Goal: Task Accomplishment & Management: Manage account settings

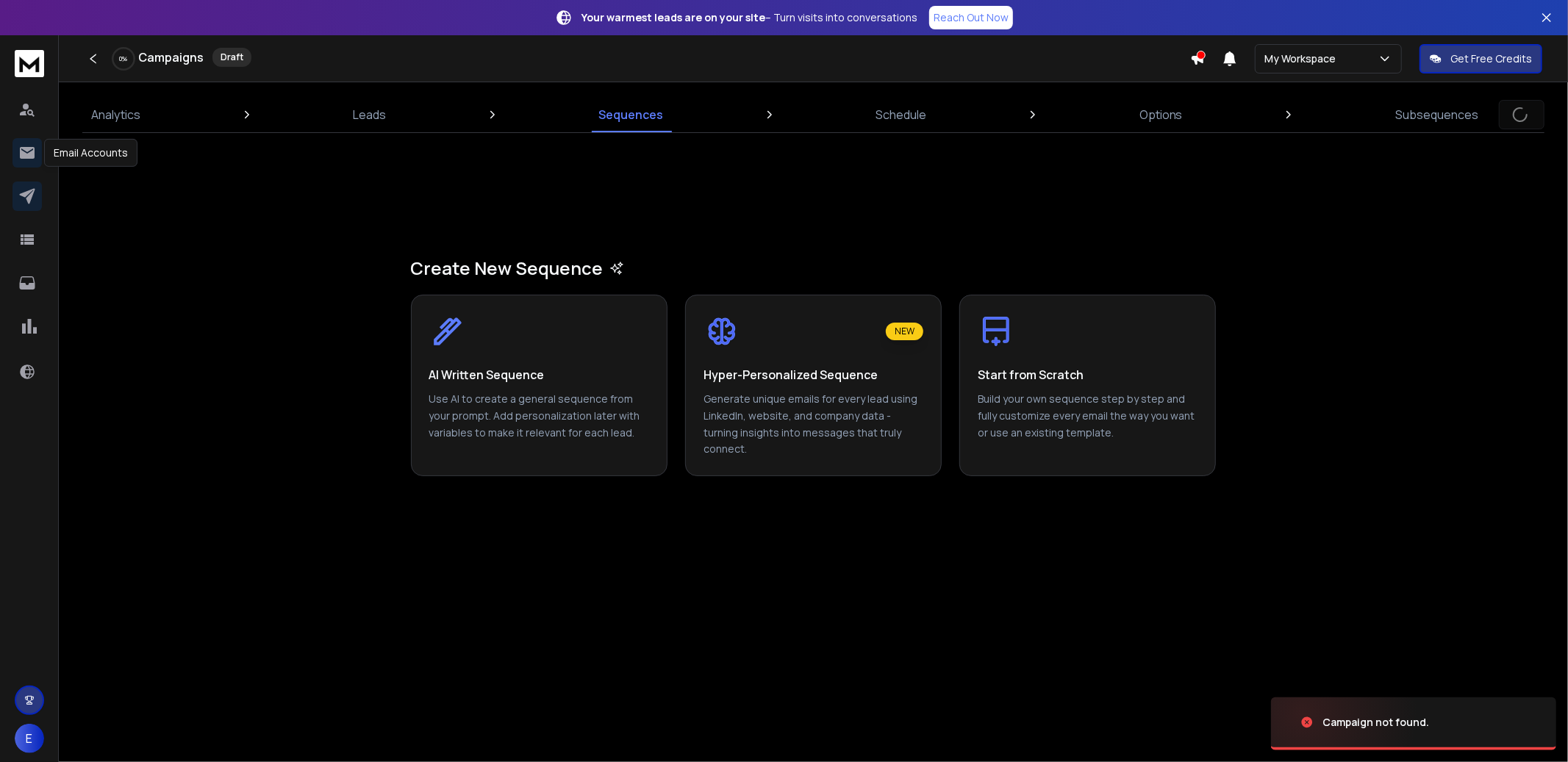
click at [25, 153] on icon at bounding box center [26, 152] width 17 height 17
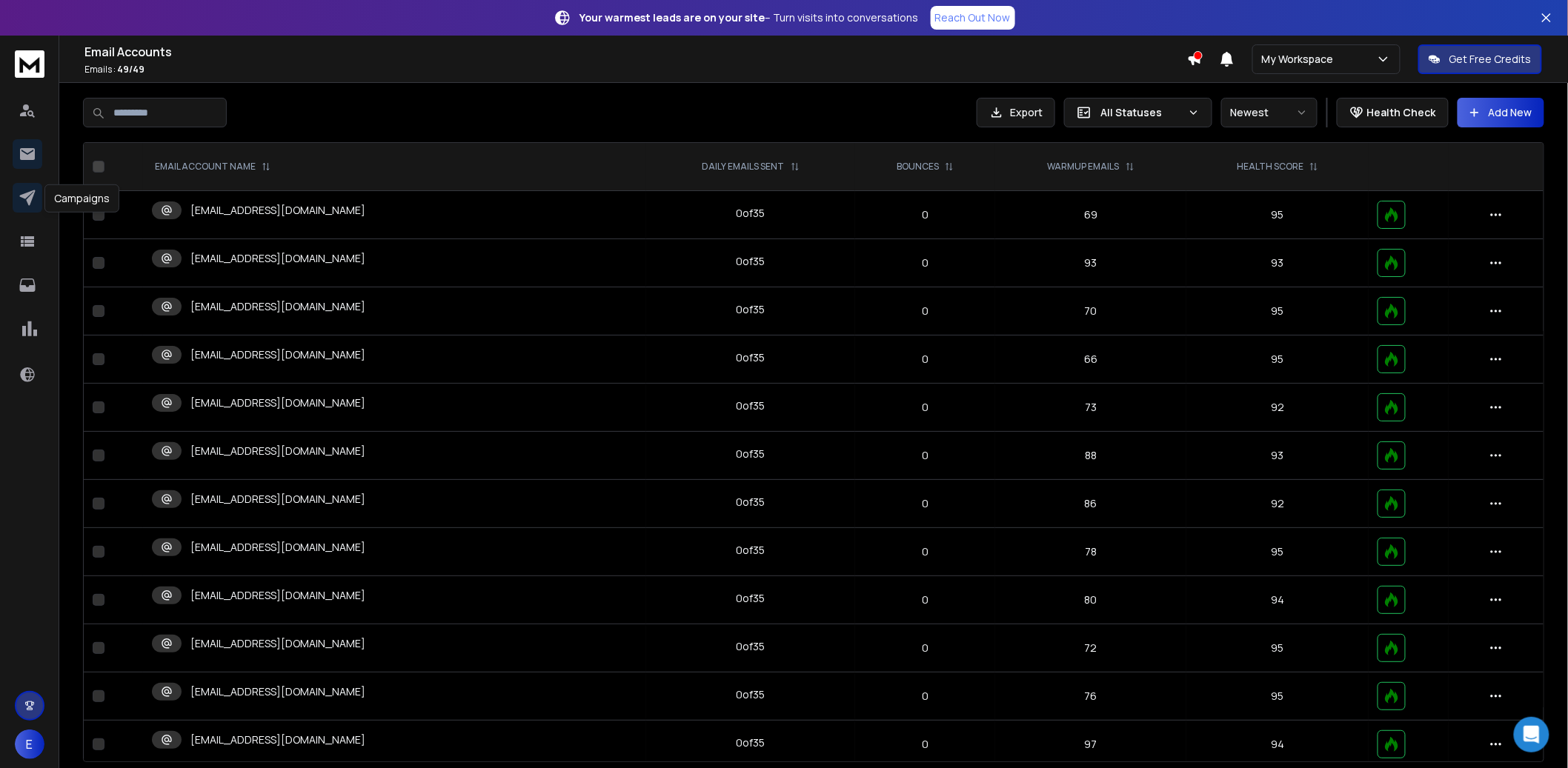
click at [25, 195] on icon at bounding box center [27, 197] width 16 height 16
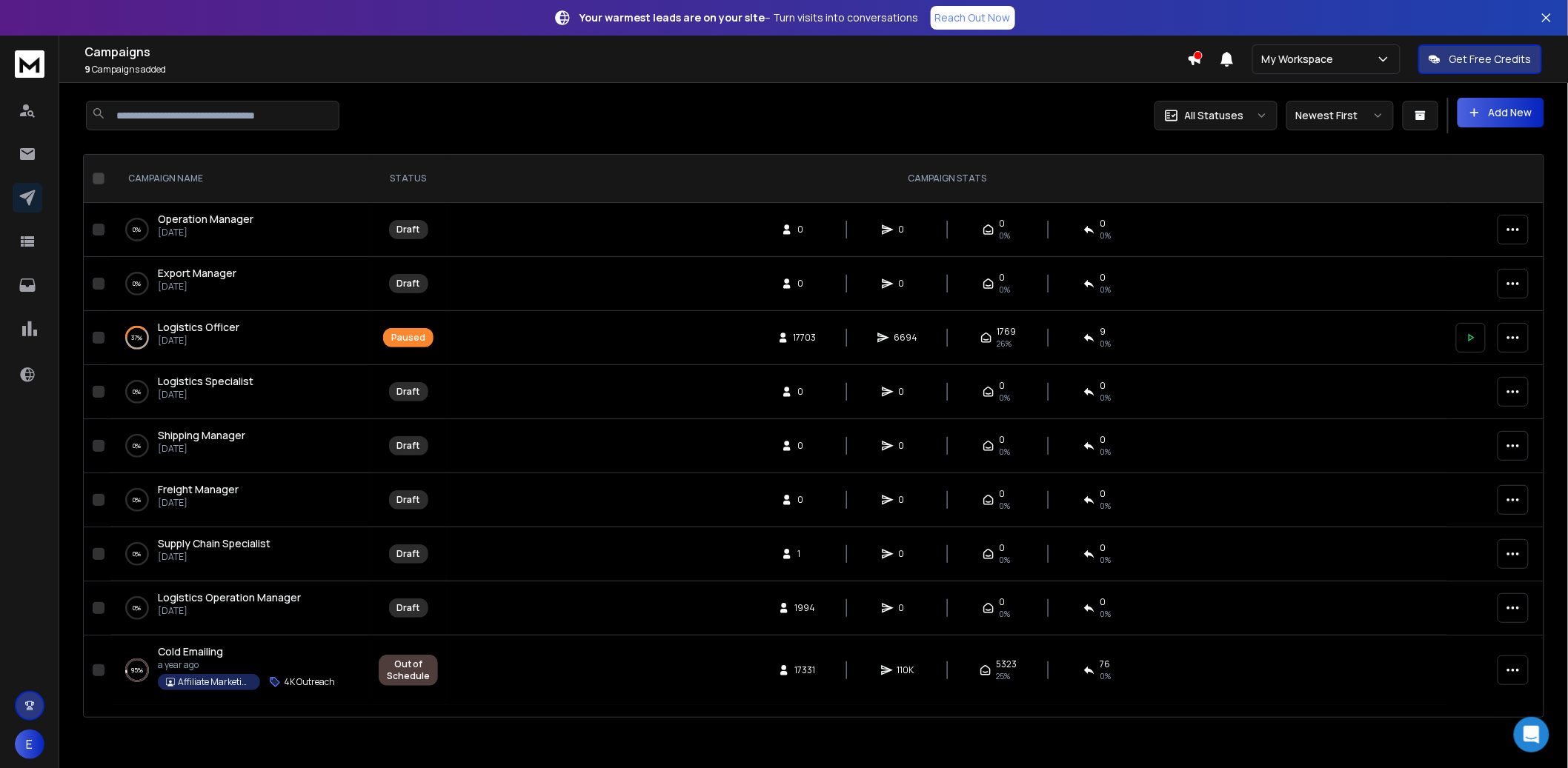
click at [211, 332] on span "Logistics Officer" at bounding box center [198, 326] width 82 height 14
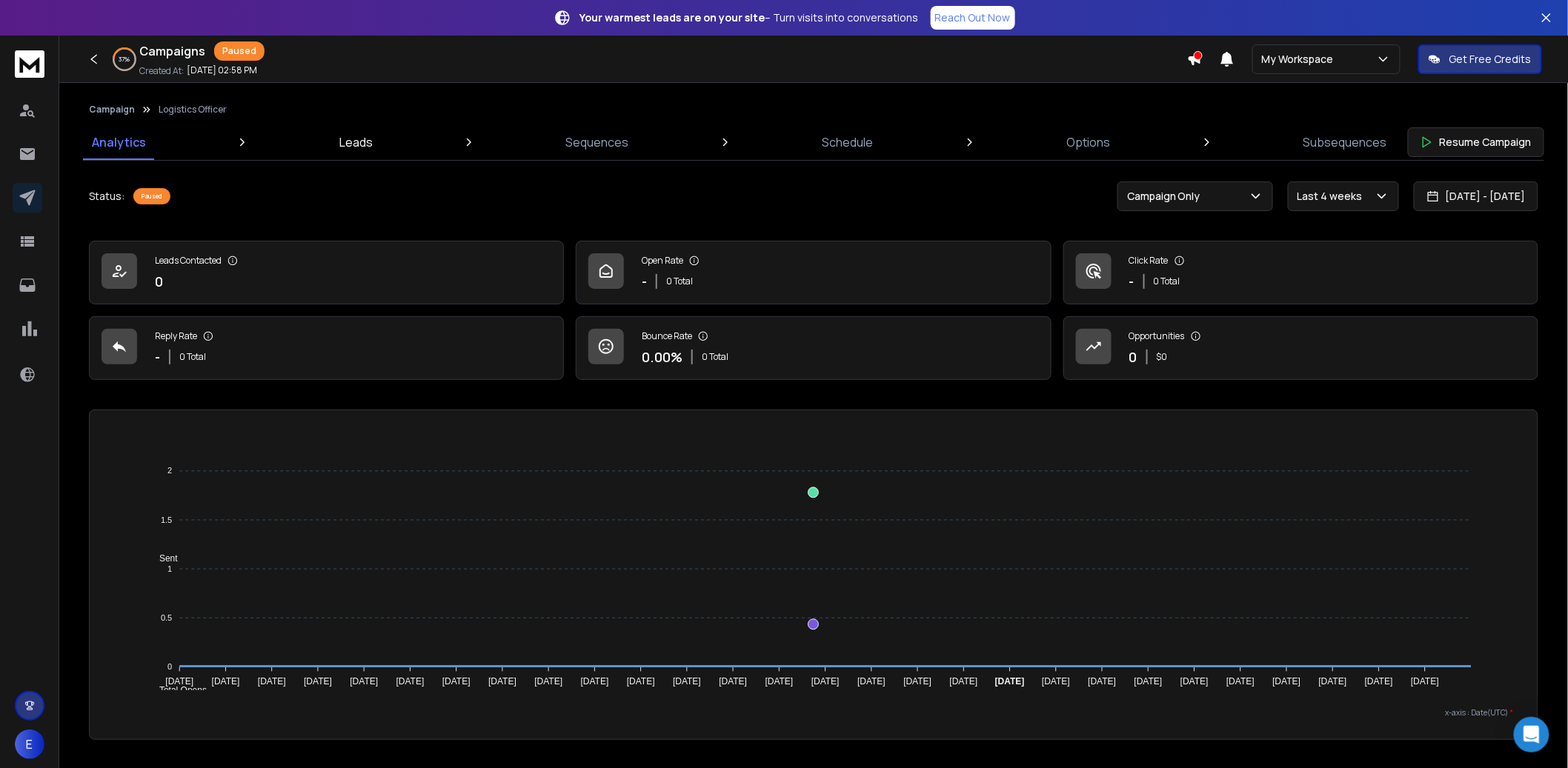
click at [362, 147] on p "Leads" at bounding box center [355, 141] width 33 height 17
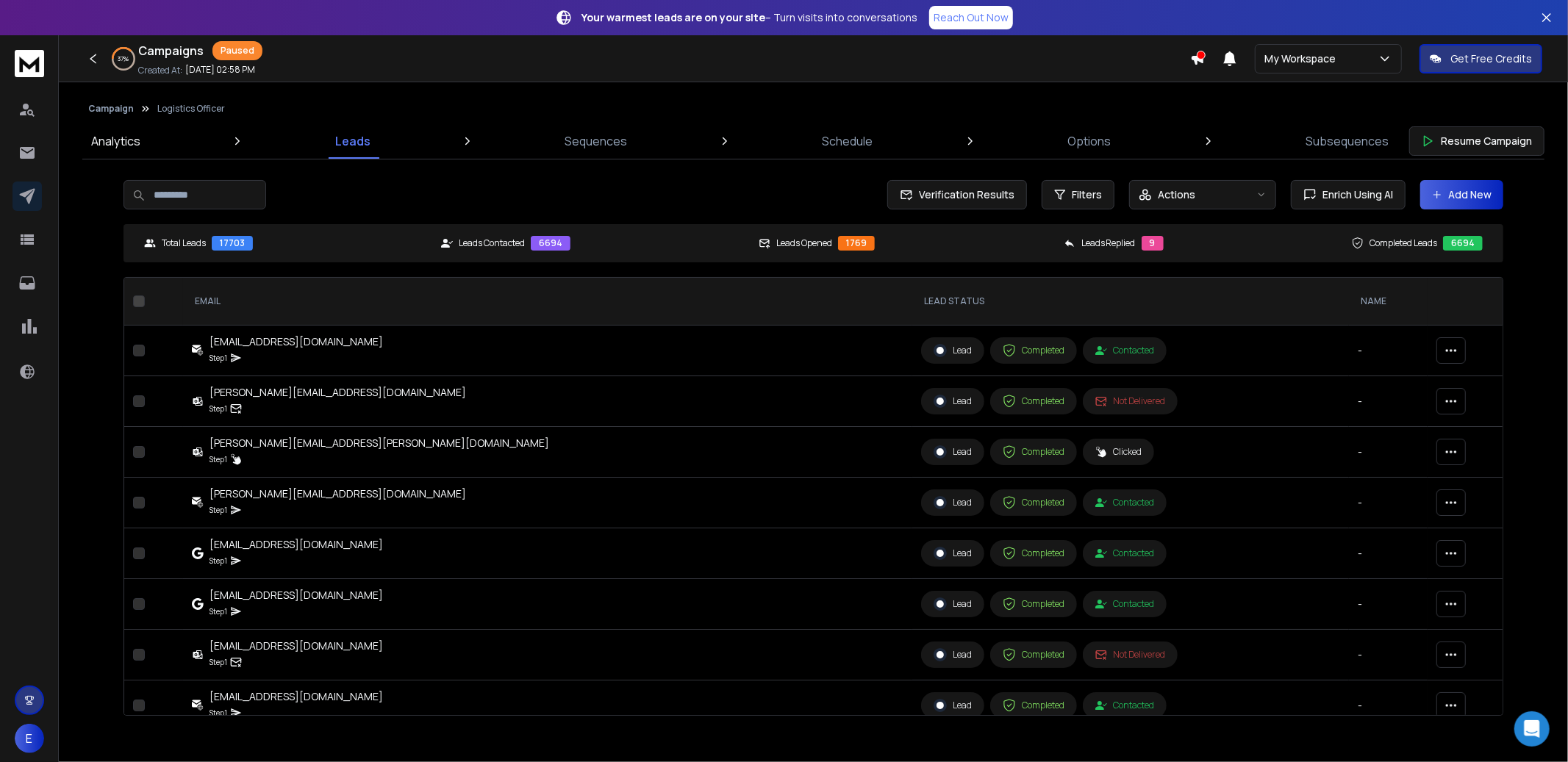
click at [150, 147] on link "Analytics" at bounding box center [115, 140] width 67 height 36
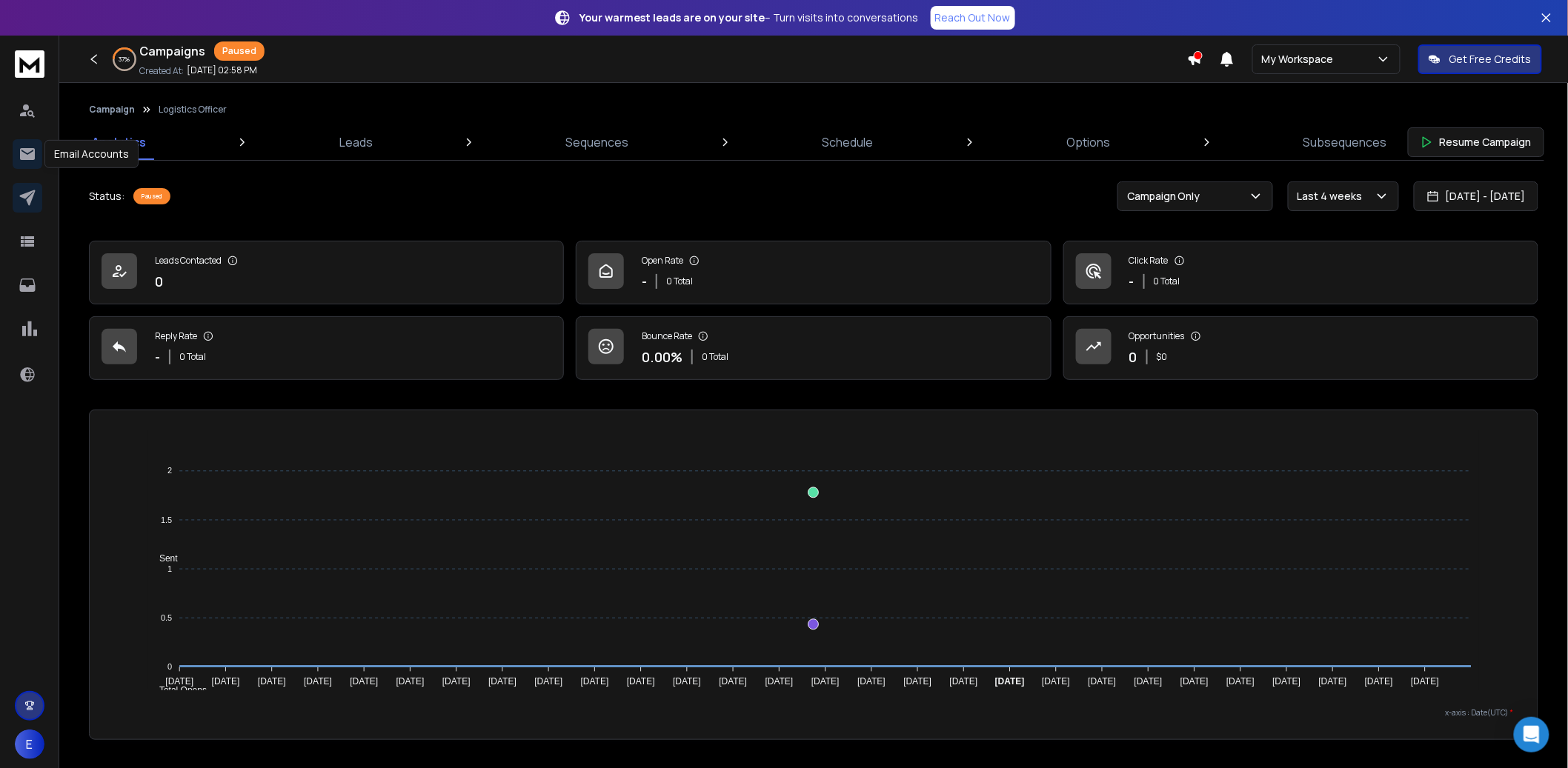
click at [26, 152] on icon at bounding box center [28, 153] width 15 height 12
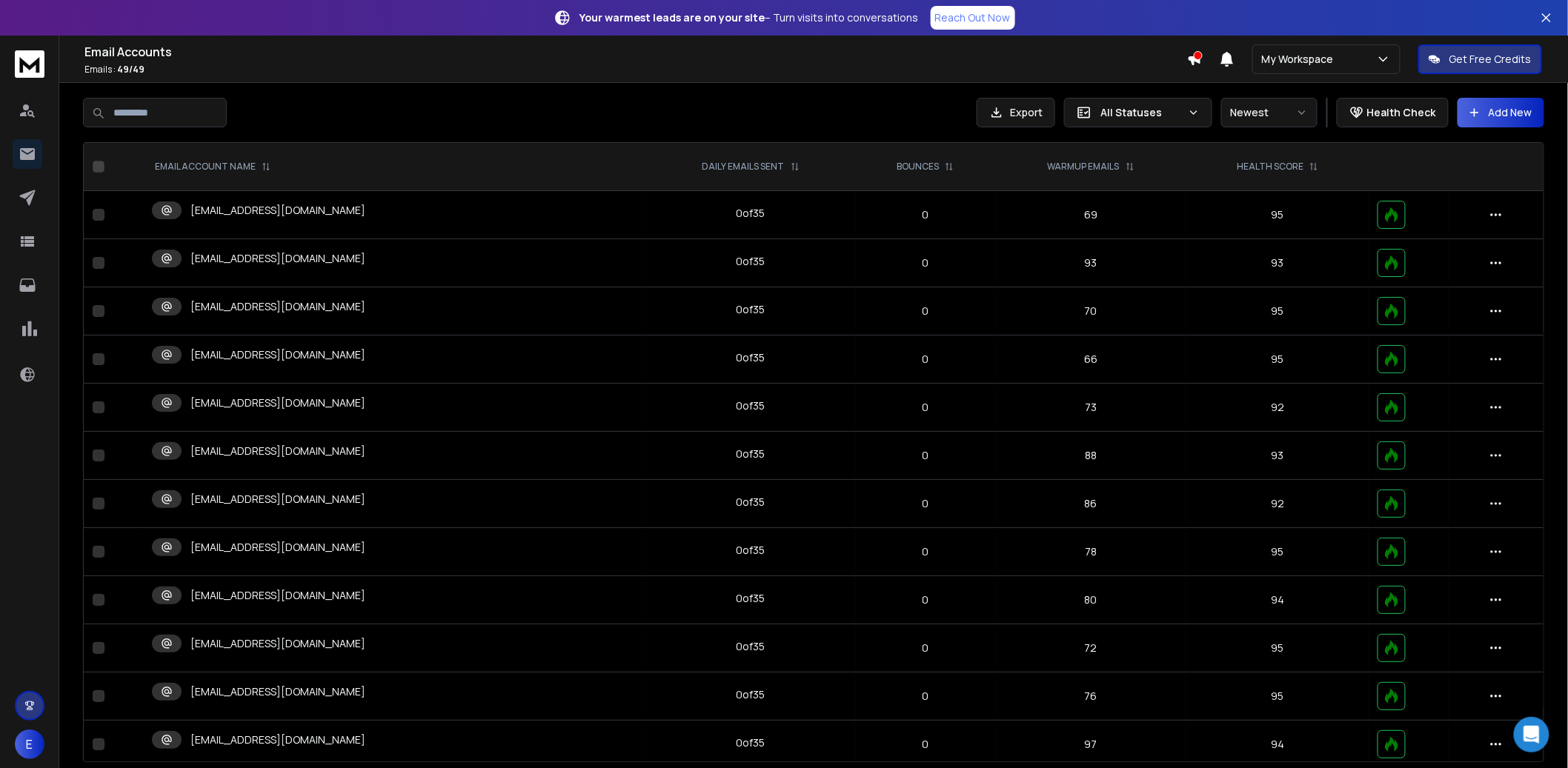
click at [1506, 114] on button "Add New" at bounding box center [1500, 112] width 86 height 29
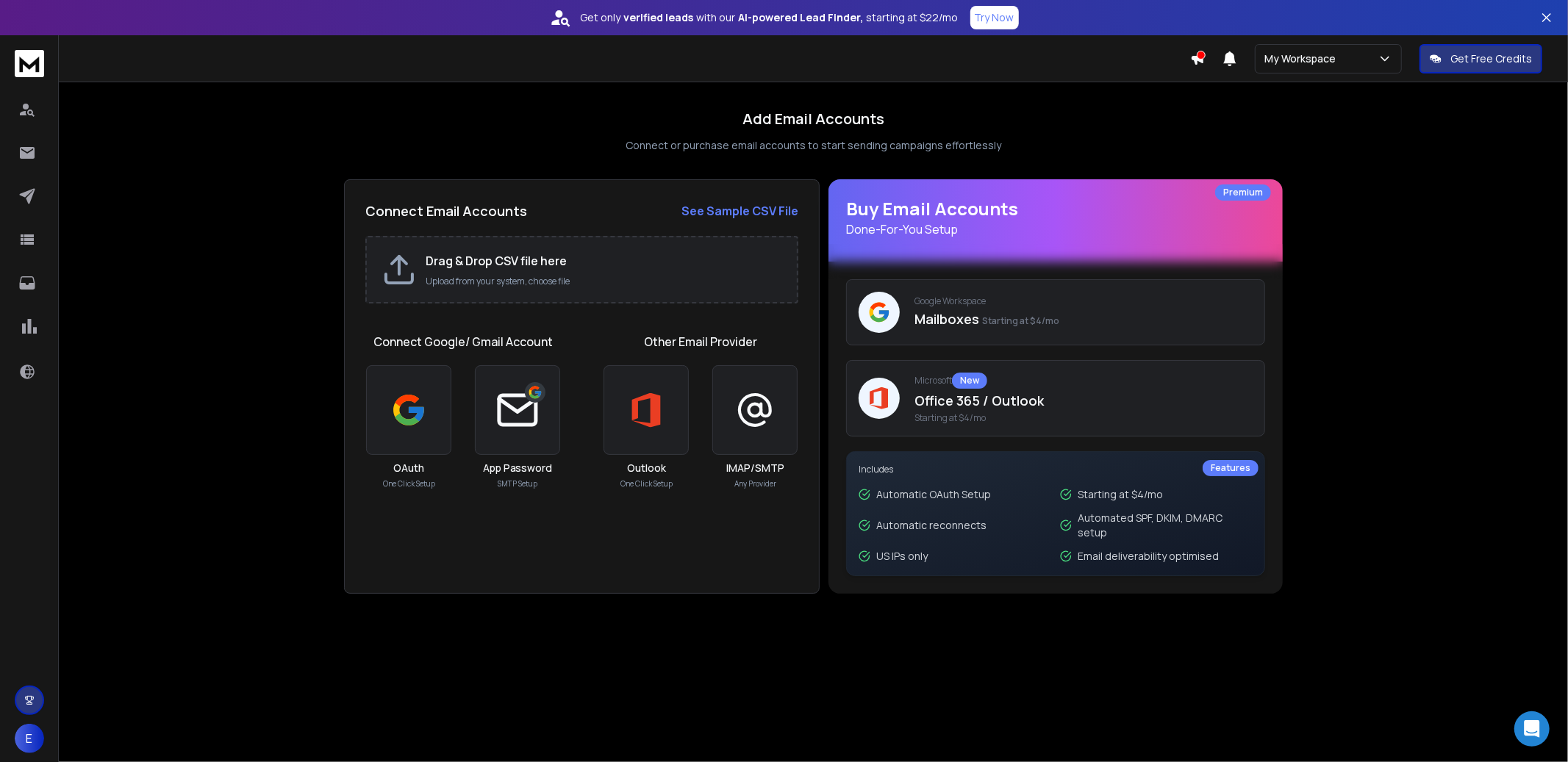
click at [762, 412] on circle at bounding box center [756, 411] width 13 height 13
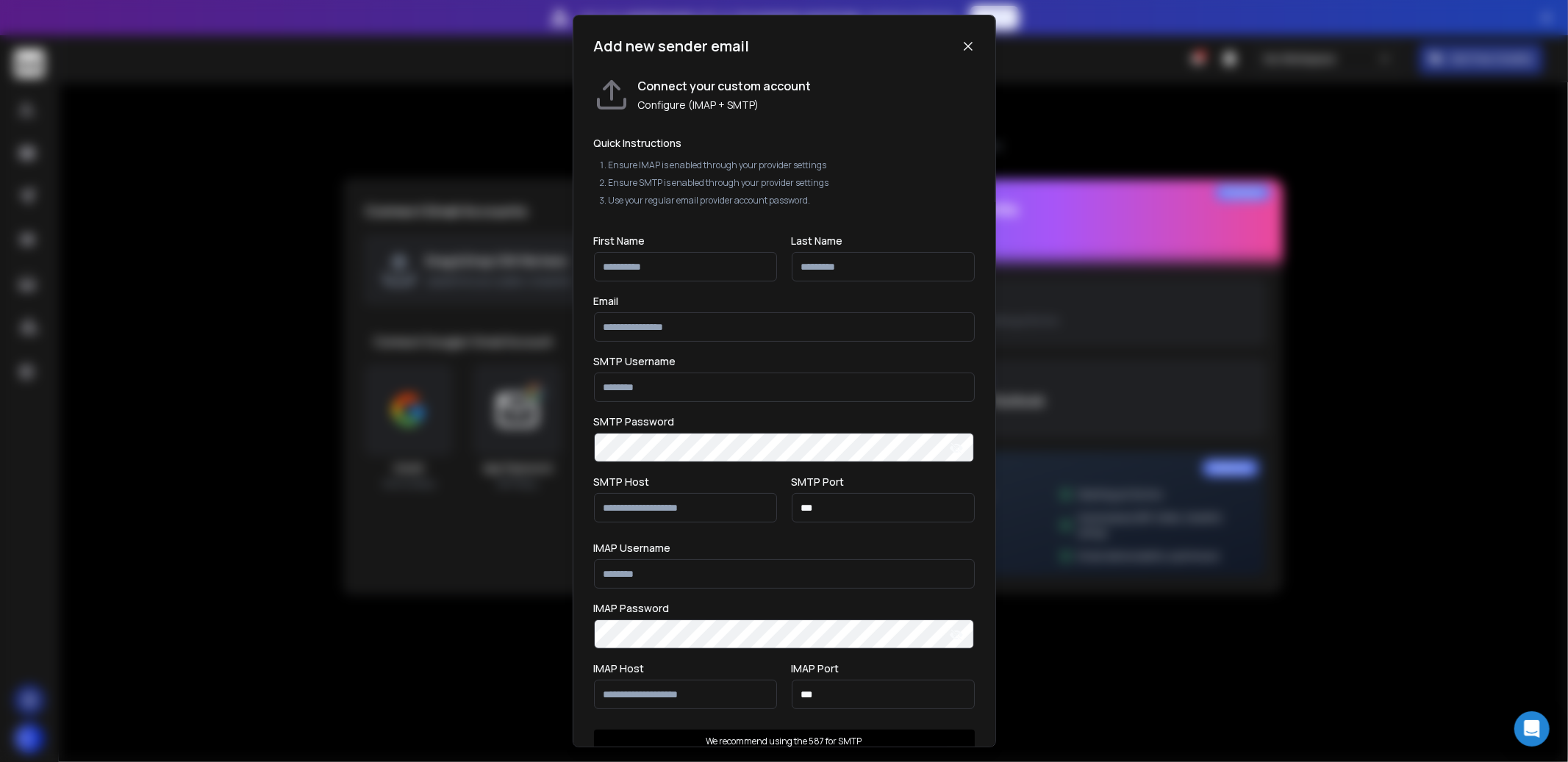
click at [645, 267] on input "text" at bounding box center [686, 267] width 183 height 29
type input "******"
type input "**********"
click at [802, 275] on input "text" at bounding box center [883, 267] width 183 height 29
type input "****"
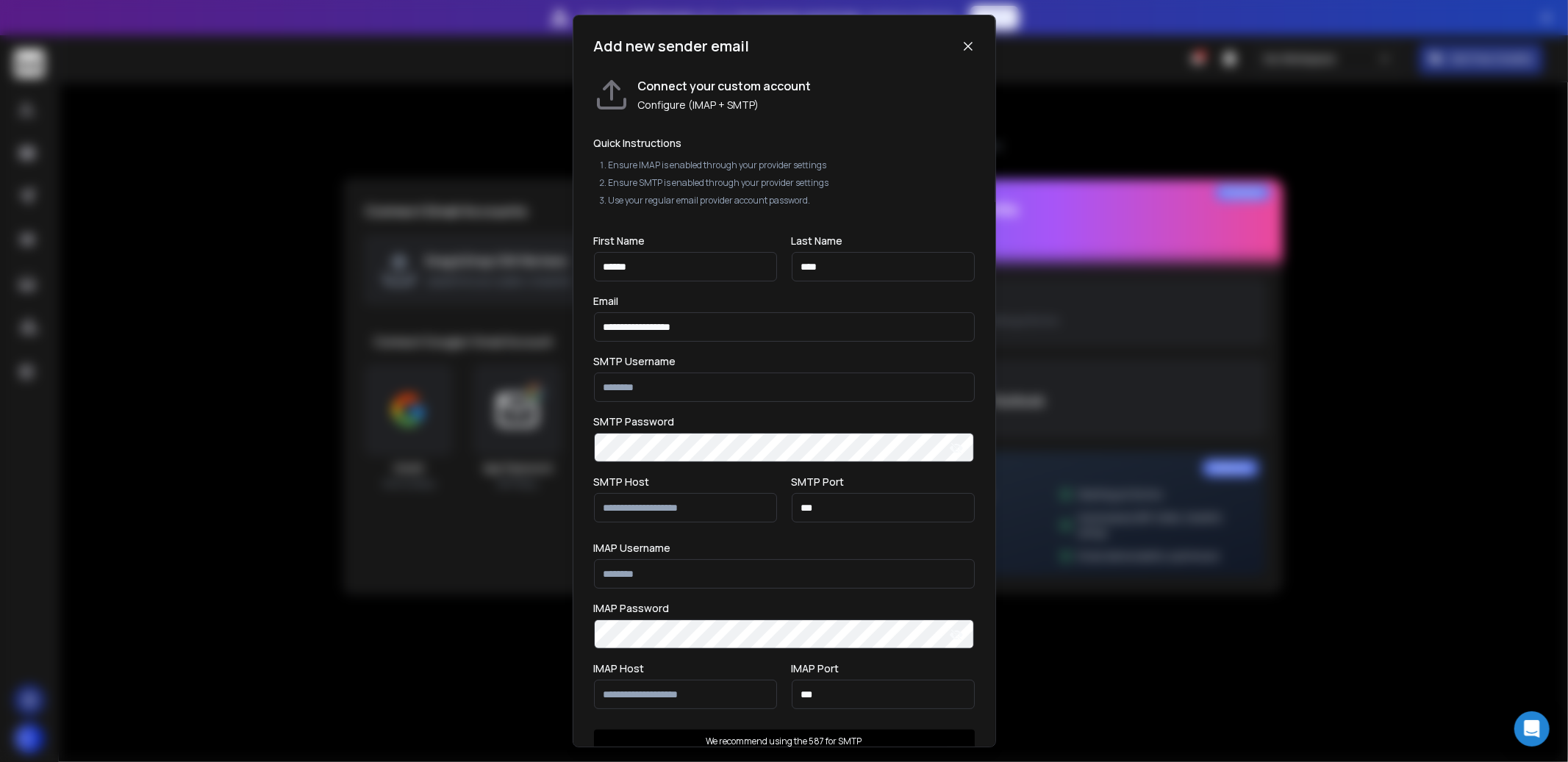
click at [763, 324] on input "**********" at bounding box center [785, 327] width 381 height 29
click at [935, 224] on div "**********" at bounding box center [785, 445] width 381 height 735
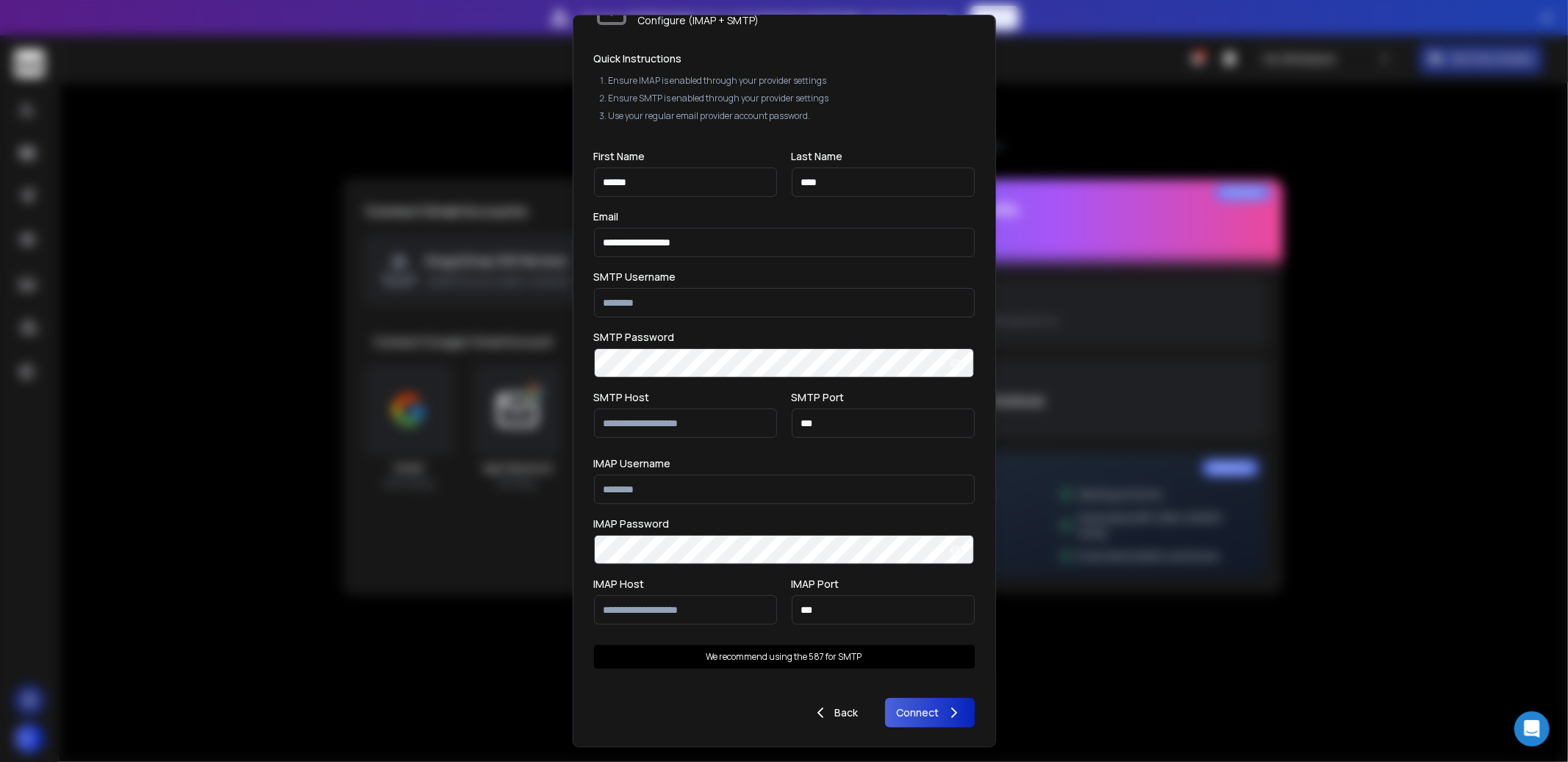
scroll to position [86, 0]
click at [1035, 180] on div "**********" at bounding box center [784, 381] width 1568 height 762
click at [1047, 131] on div "**********" at bounding box center [784, 381] width 1568 height 762
click at [849, 722] on button "Back" at bounding box center [834, 712] width 70 height 29
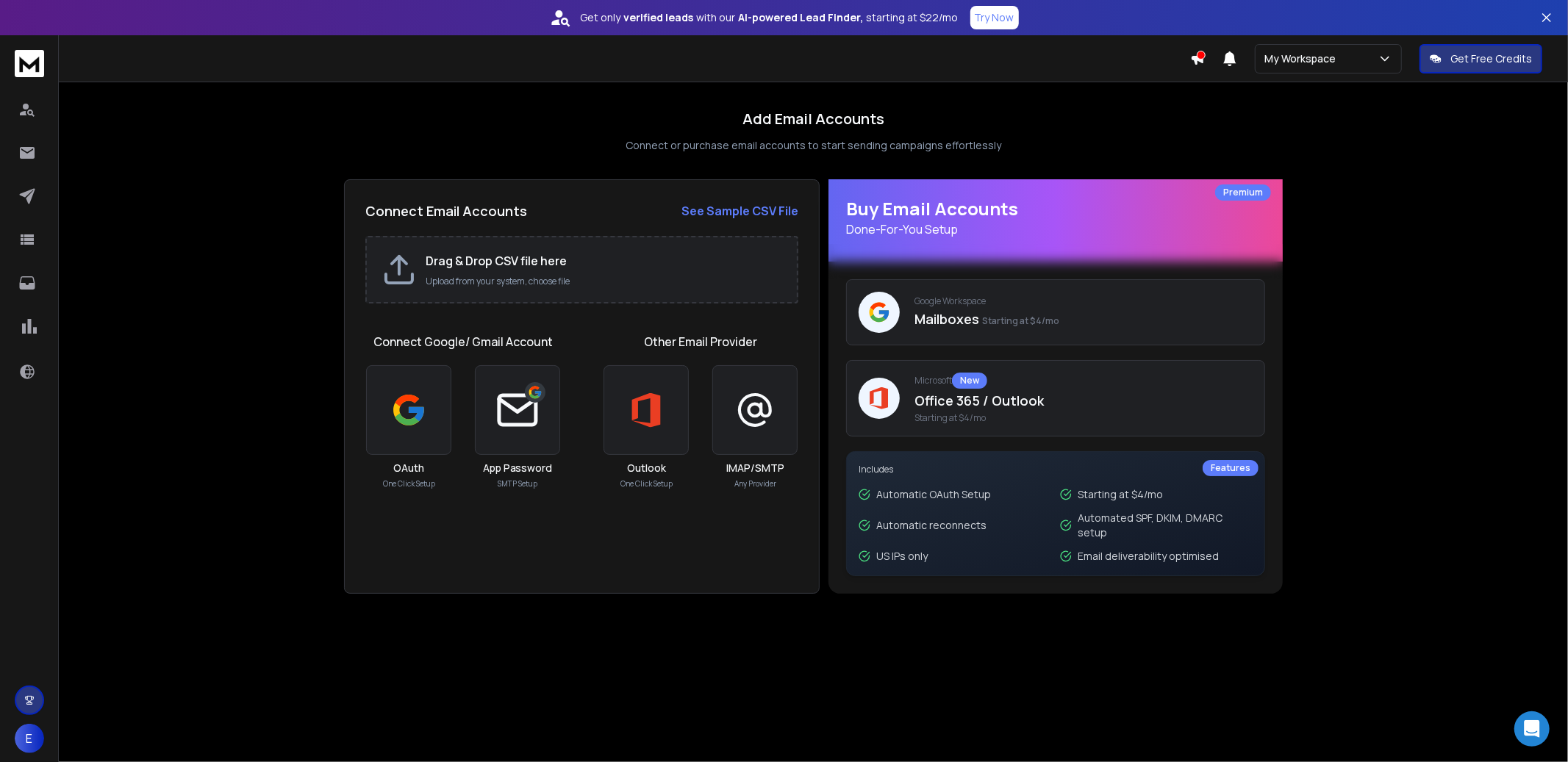
click at [1210, 57] on div "My Workspace Get Free Credits" at bounding box center [1367, 58] width 352 height 29
click at [1206, 58] on div at bounding box center [1202, 56] width 9 height 9
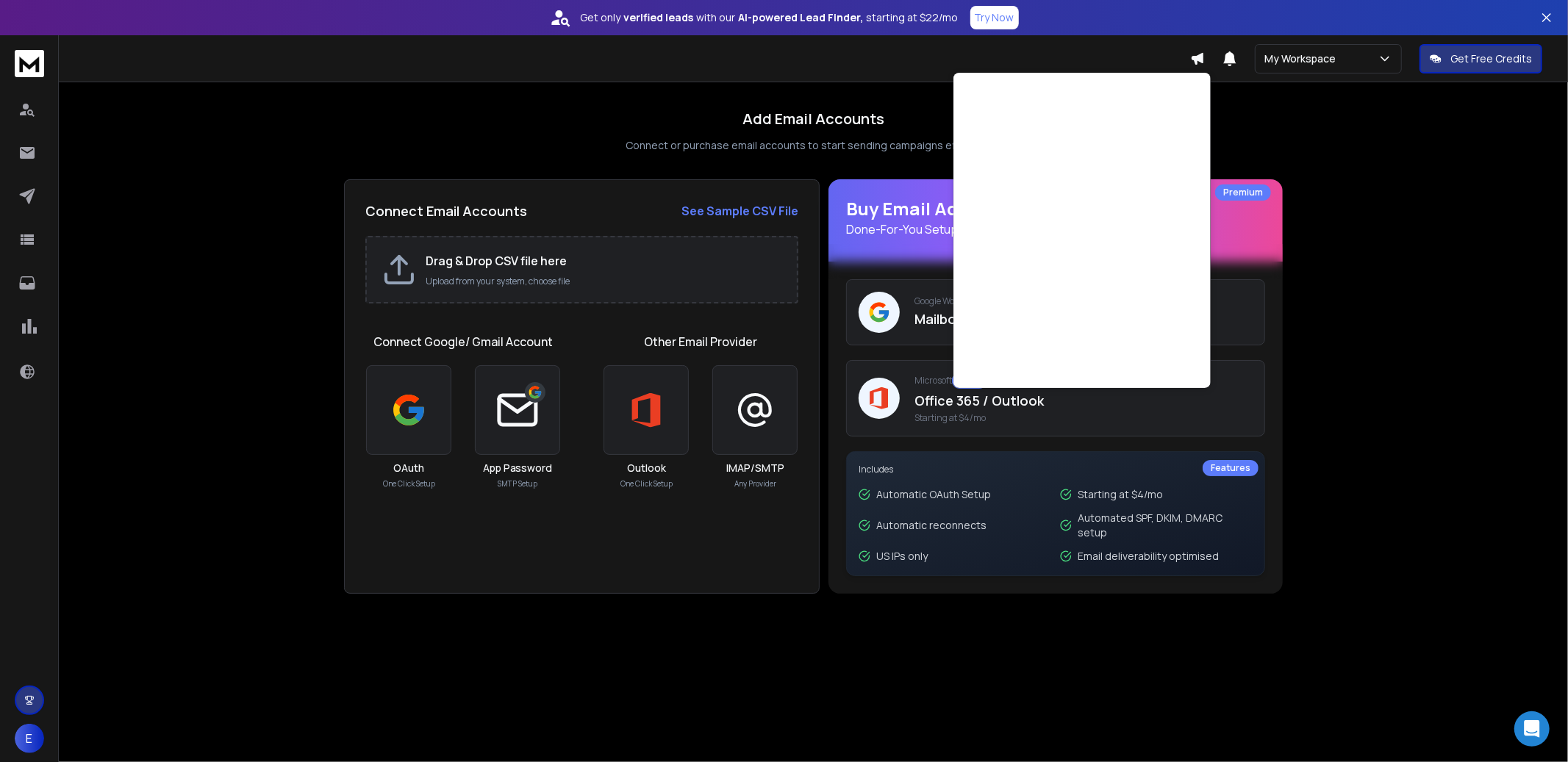
click at [1495, 59] on p "Get Free Credits" at bounding box center [1491, 58] width 82 height 15
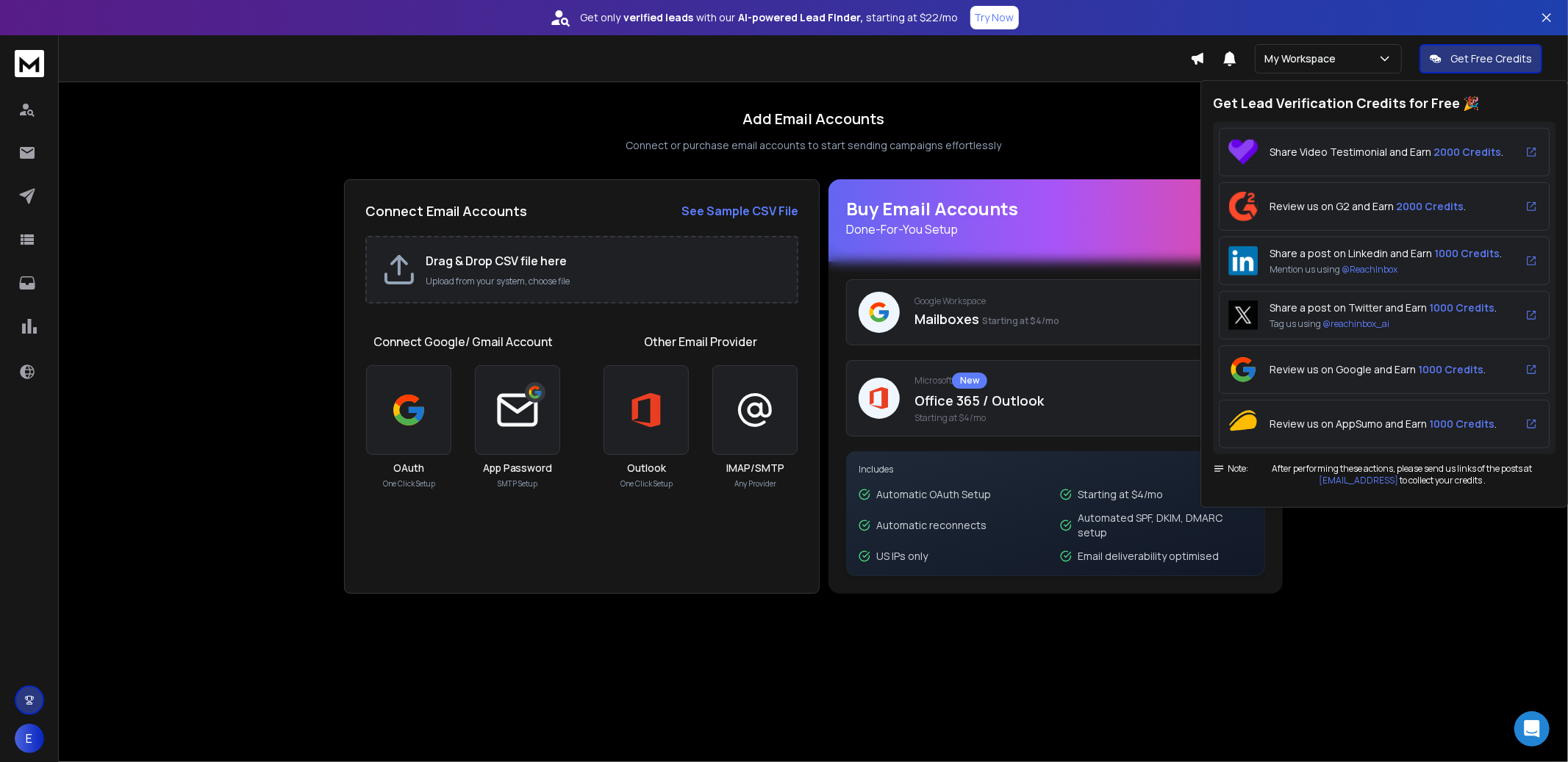
click at [1062, 125] on div "Add Email Accounts Connect or purchase email accounts to start sending campaign…" at bounding box center [814, 130] width 1510 height 44
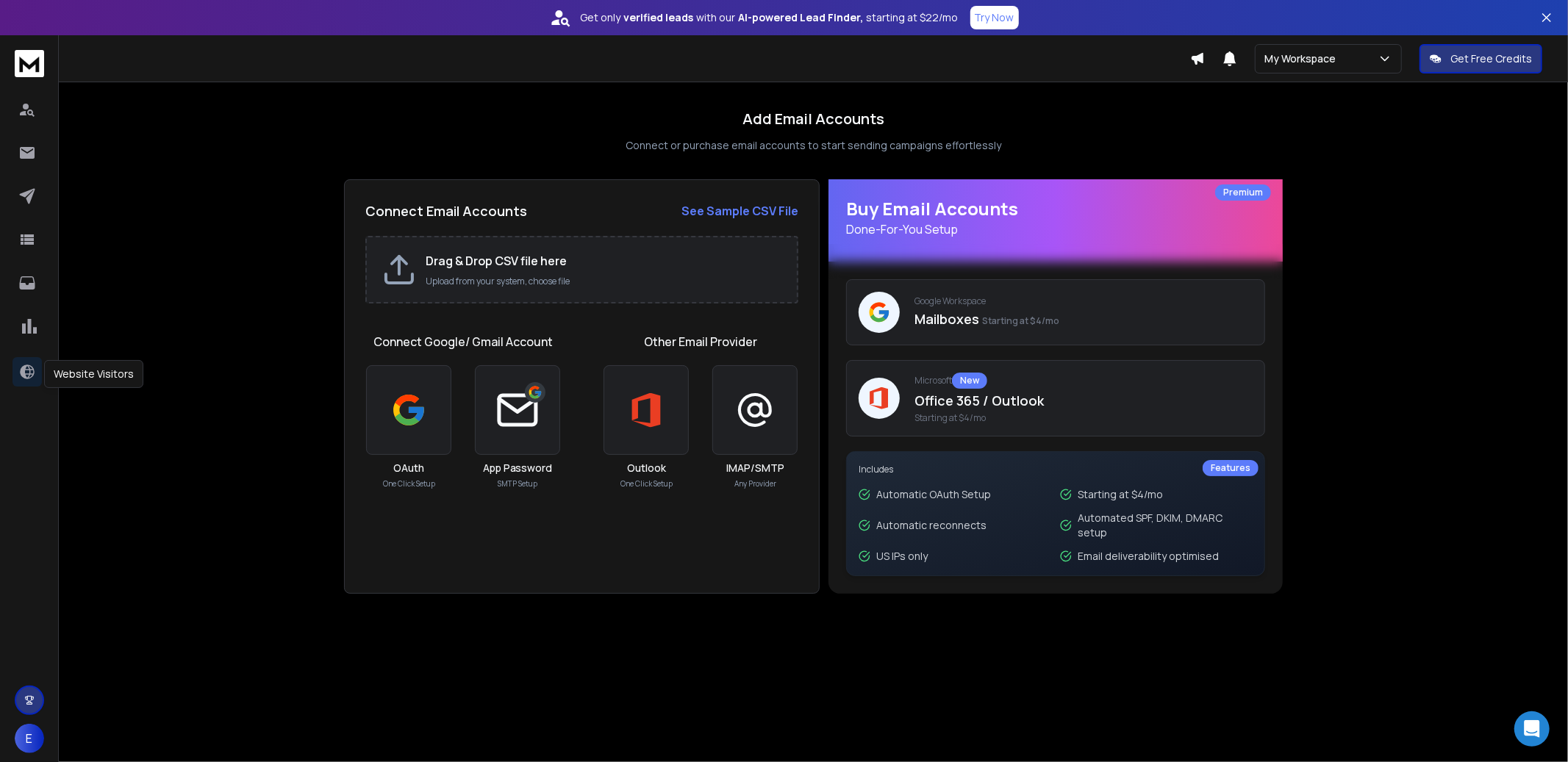
click at [25, 375] on icon at bounding box center [26, 371] width 17 height 17
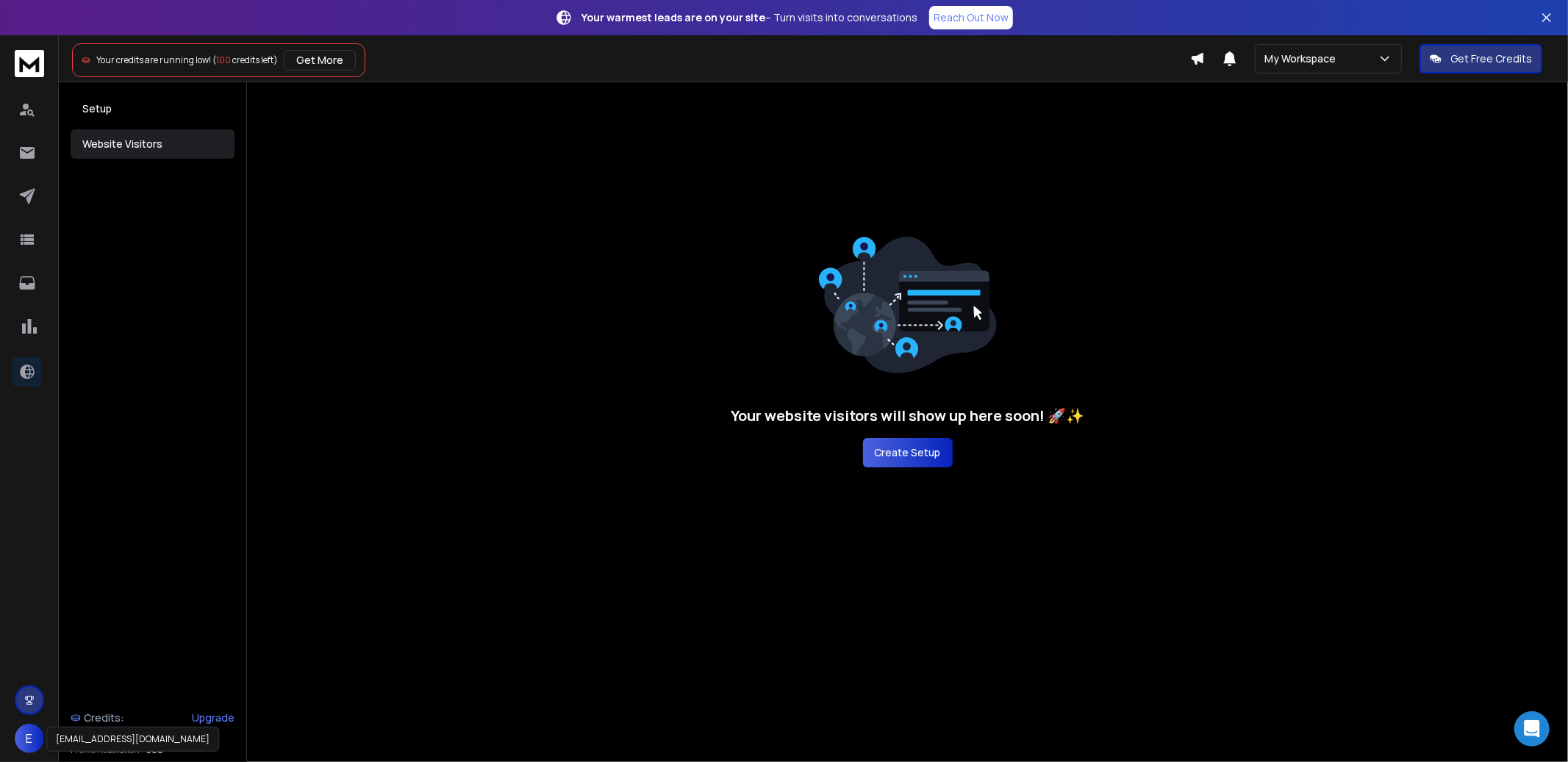
click at [27, 735] on span "E" at bounding box center [29, 738] width 29 height 29
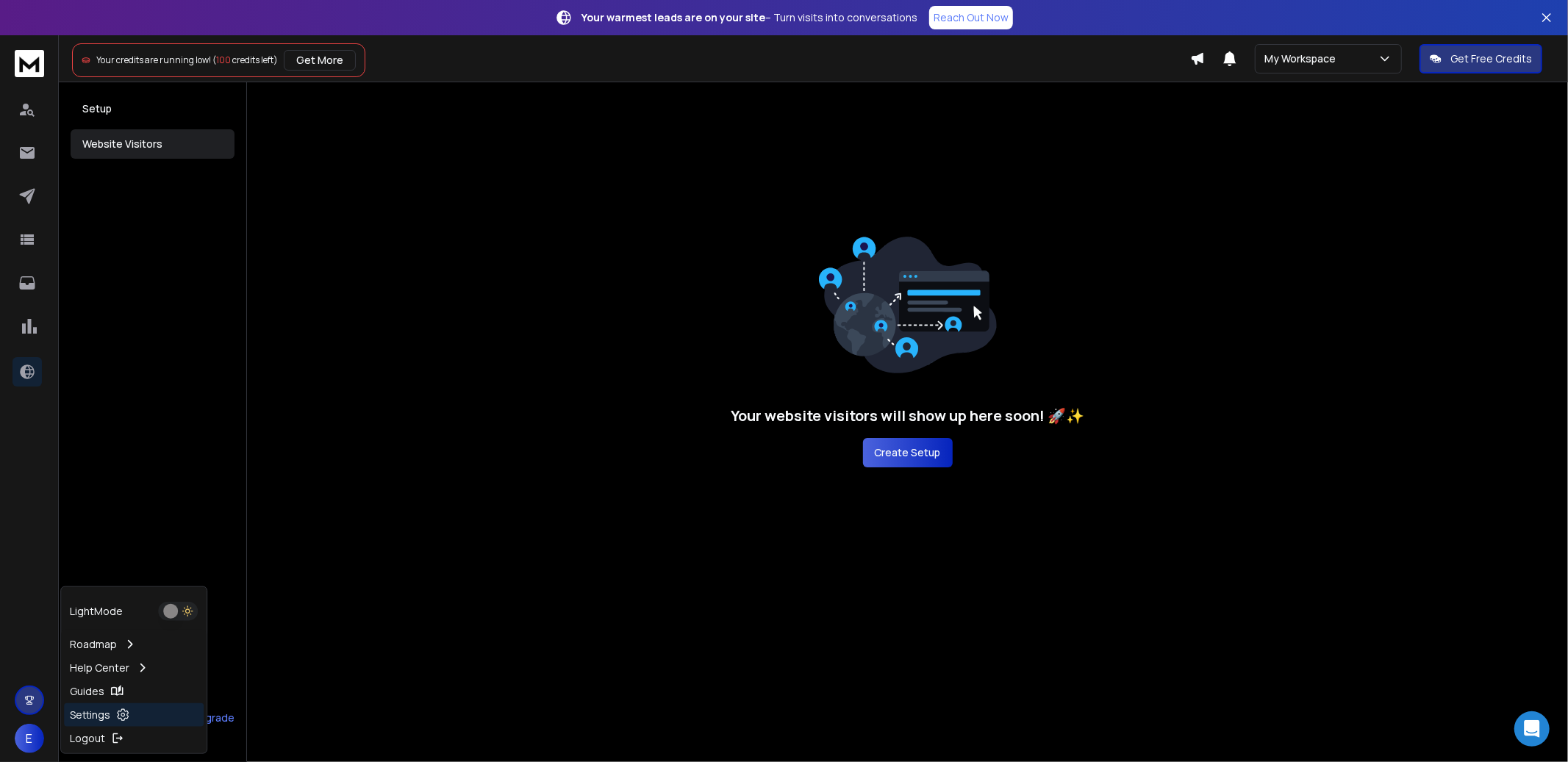
click at [123, 712] on icon at bounding box center [122, 715] width 14 height 14
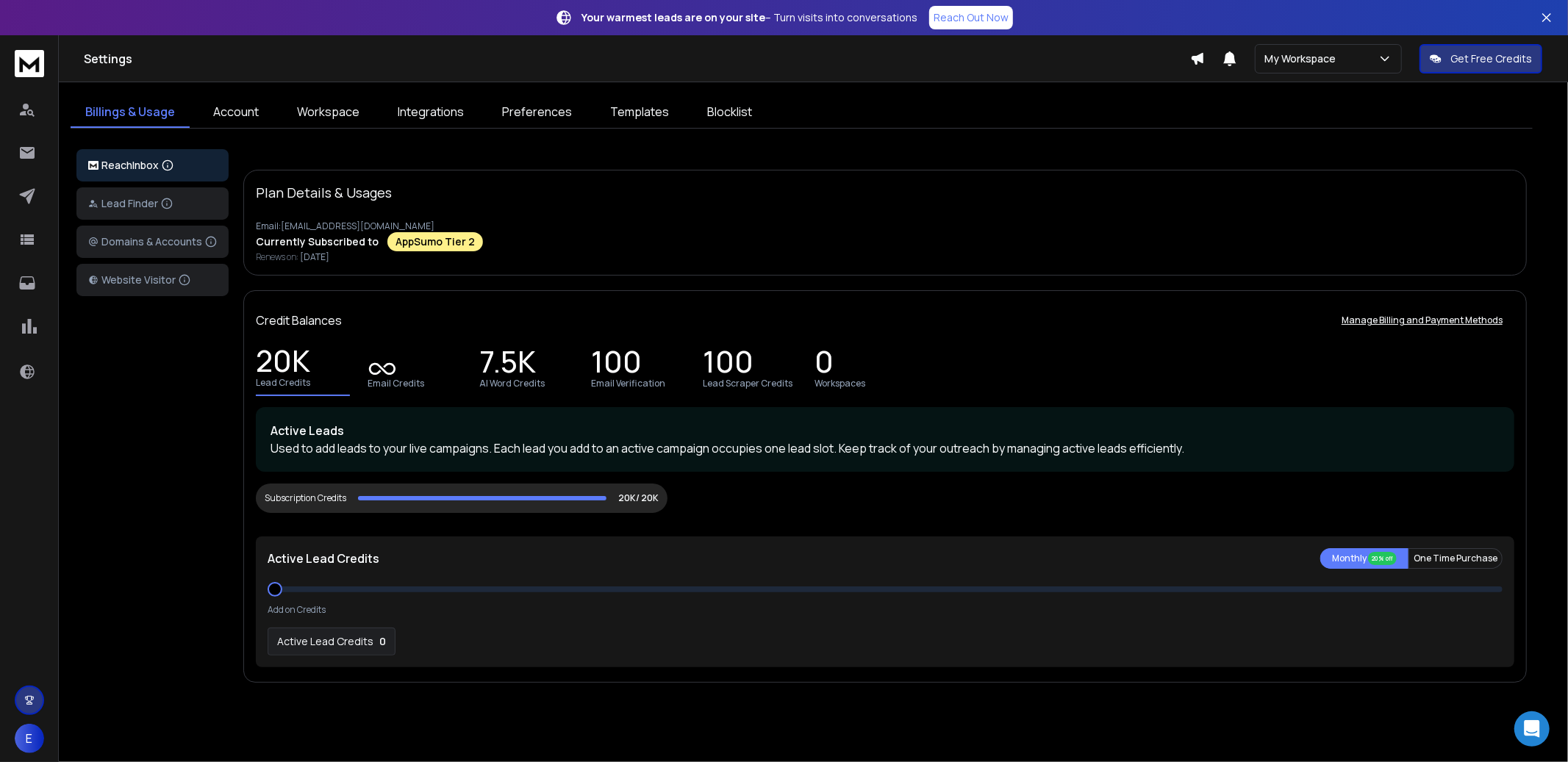
click at [288, 361] on p "20K" at bounding box center [284, 364] width 55 height 21
click at [1387, 561] on div "20% off" at bounding box center [1382, 559] width 28 height 14
drag, startPoint x: 279, startPoint y: 598, endPoint x: 295, endPoint y: 597, distance: 16.0
click at [295, 597] on div "Add on Credits Active Lead Credits 0" at bounding box center [885, 616] width 1235 height 77
click at [283, 592] on span at bounding box center [275, 590] width 15 height 15
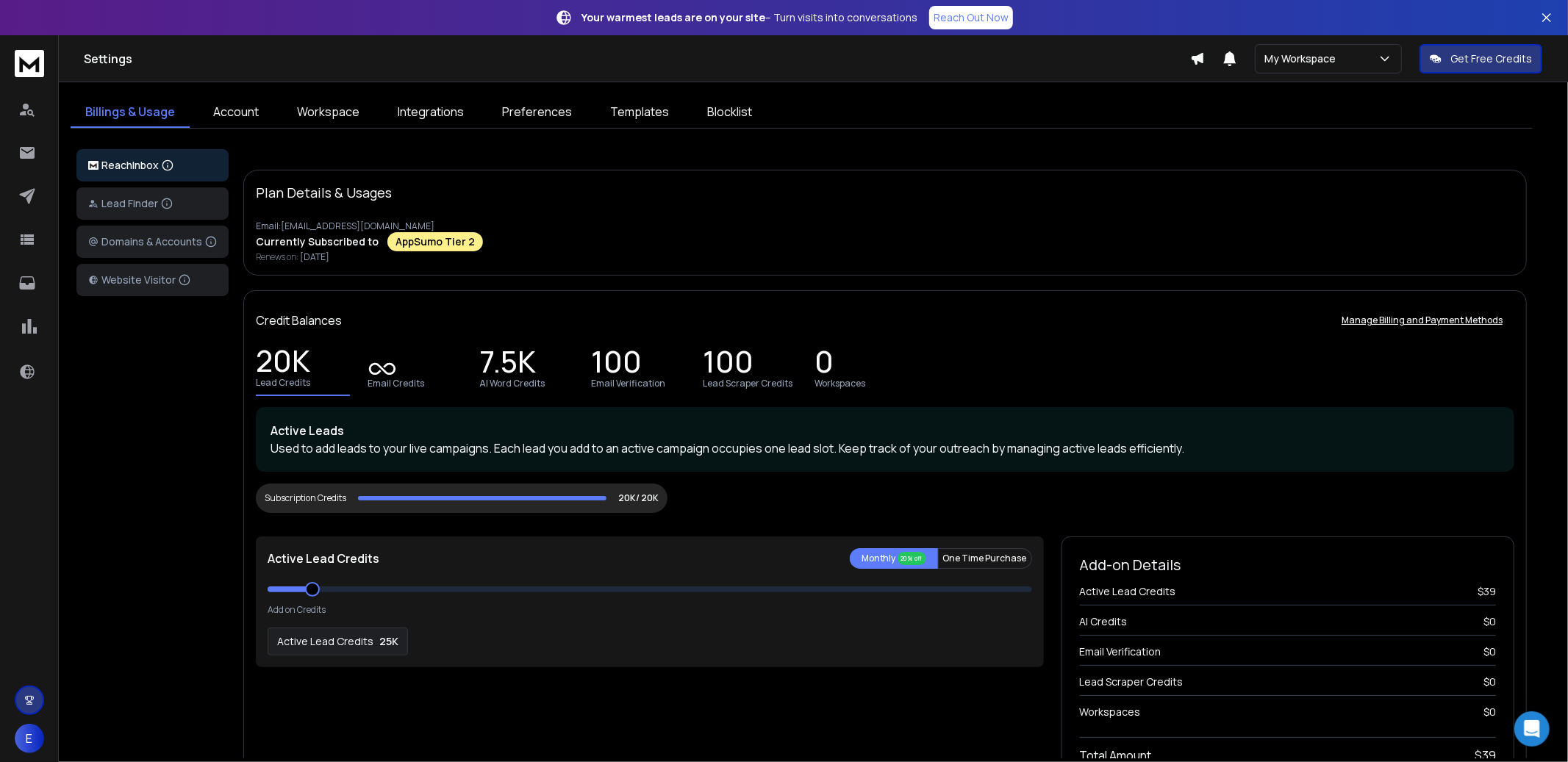
click at [285, 587] on span at bounding box center [287, 590] width 38 height 5
click at [343, 589] on span at bounding box center [350, 590] width 15 height 15
click at [393, 592] on div "Add on Credits Active Lead Credits 50K" at bounding box center [650, 616] width 765 height 77
click at [416, 592] on div "Add on Credits Active Lead Credits 50K" at bounding box center [650, 616] width 765 height 77
click at [511, 591] on span at bounding box center [650, 590] width 765 height 5
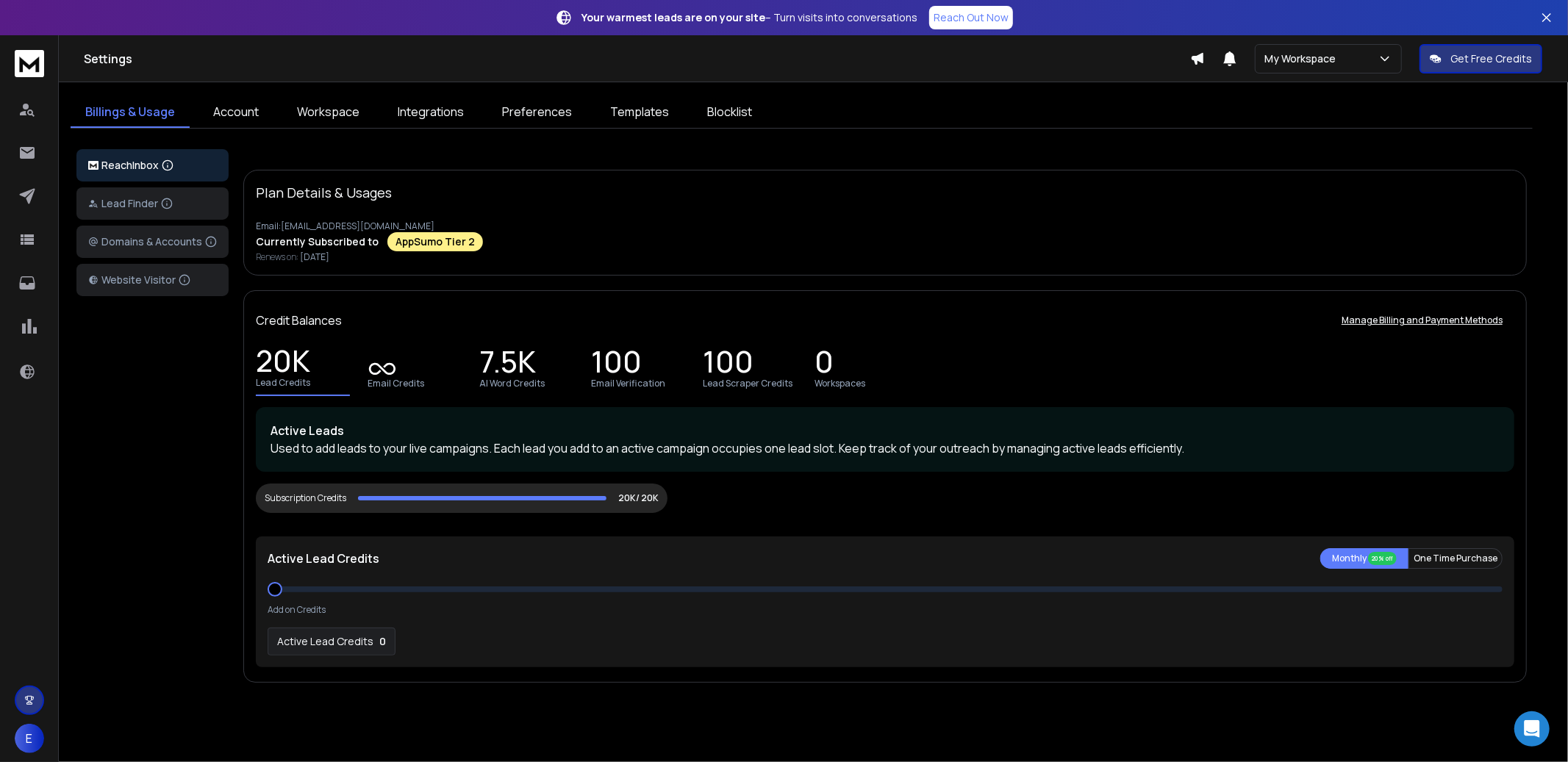
click at [268, 582] on span at bounding box center [275, 590] width 15 height 15
click at [1445, 317] on p "Manage Billing and Payment Methods" at bounding box center [1422, 320] width 161 height 12
click at [246, 116] on link "Account" at bounding box center [236, 112] width 75 height 31
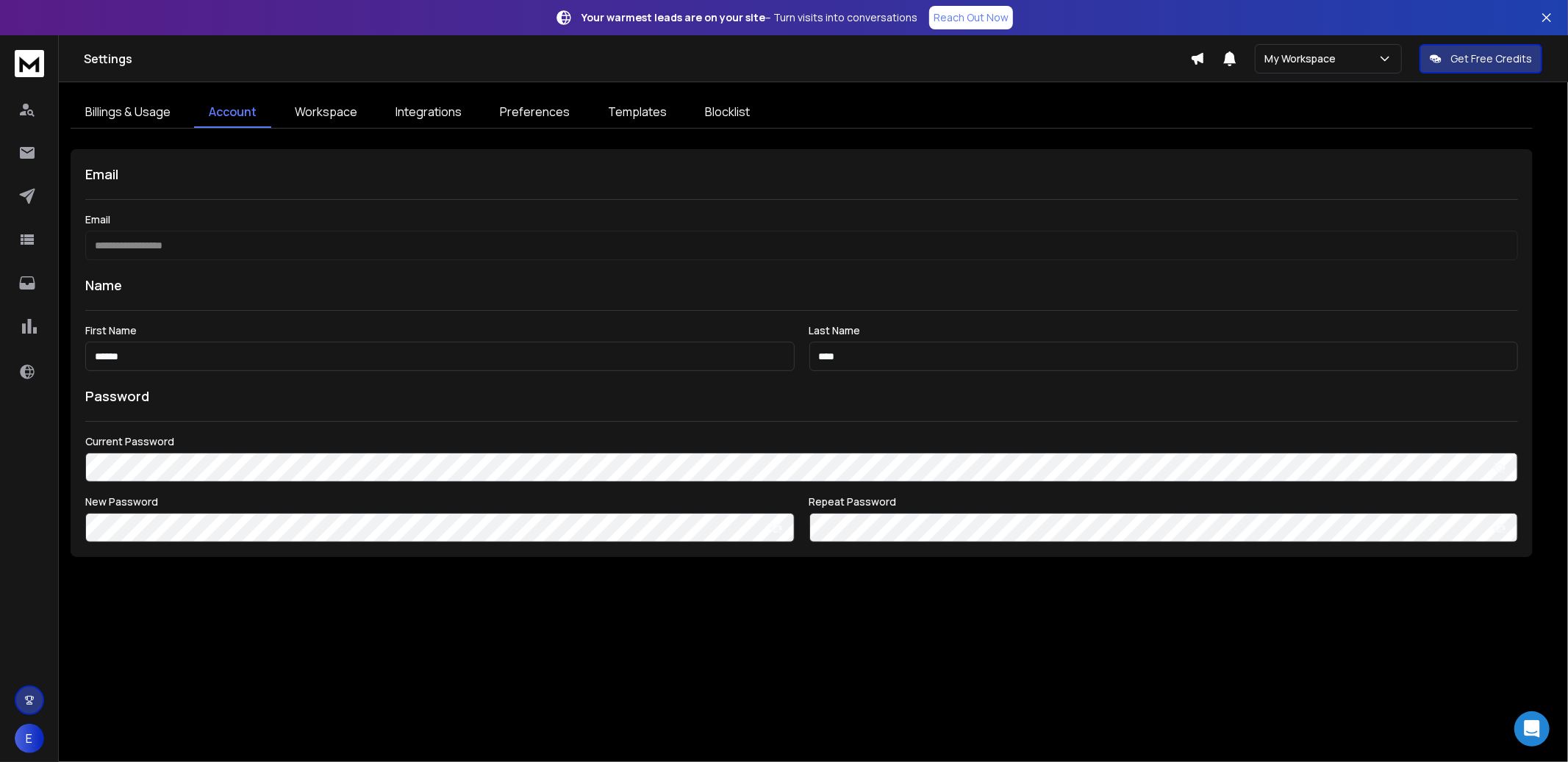
click at [320, 117] on link "Workspace" at bounding box center [325, 112] width 92 height 31
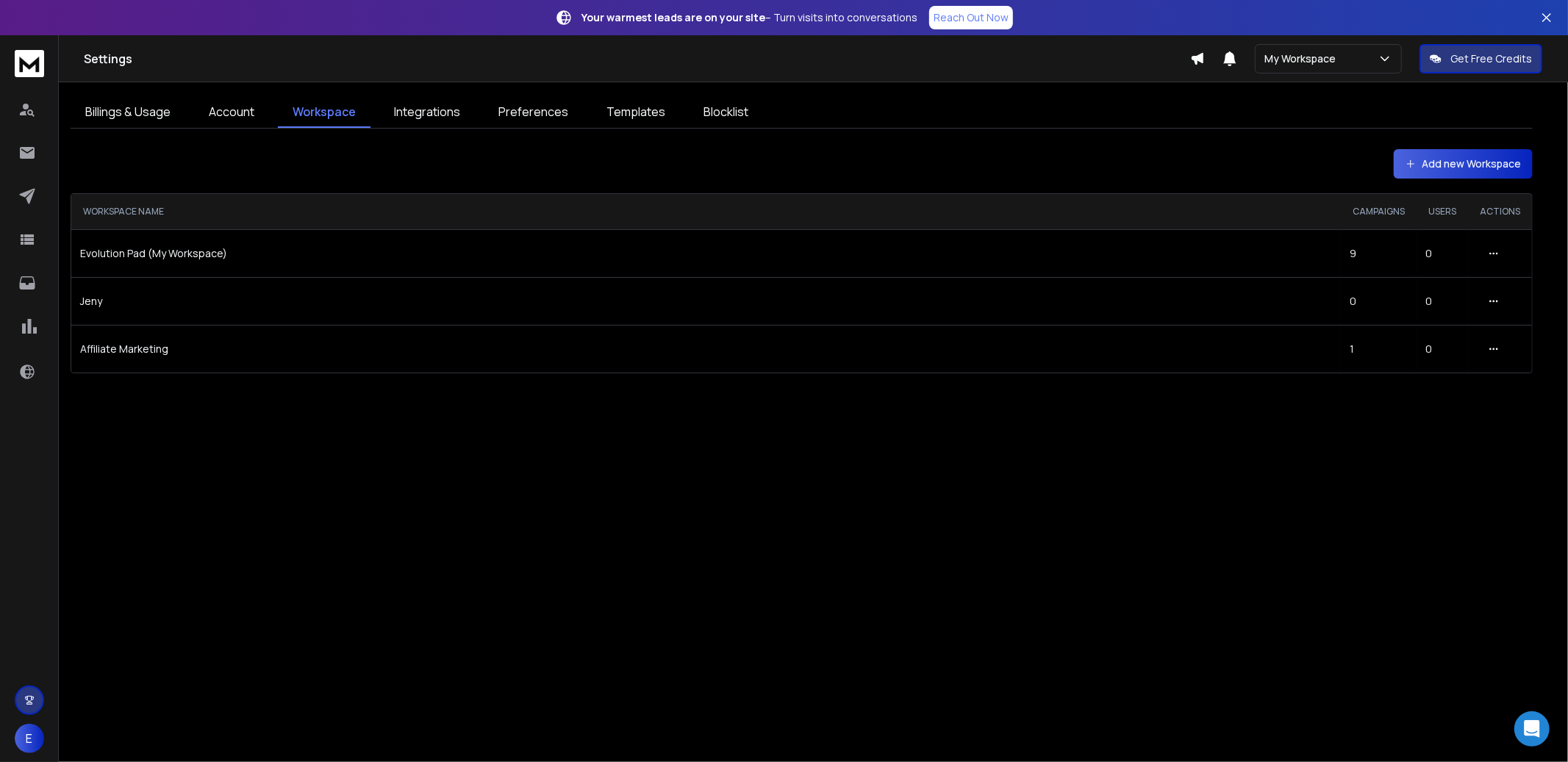
click at [399, 108] on link "Integrations" at bounding box center [427, 112] width 96 height 31
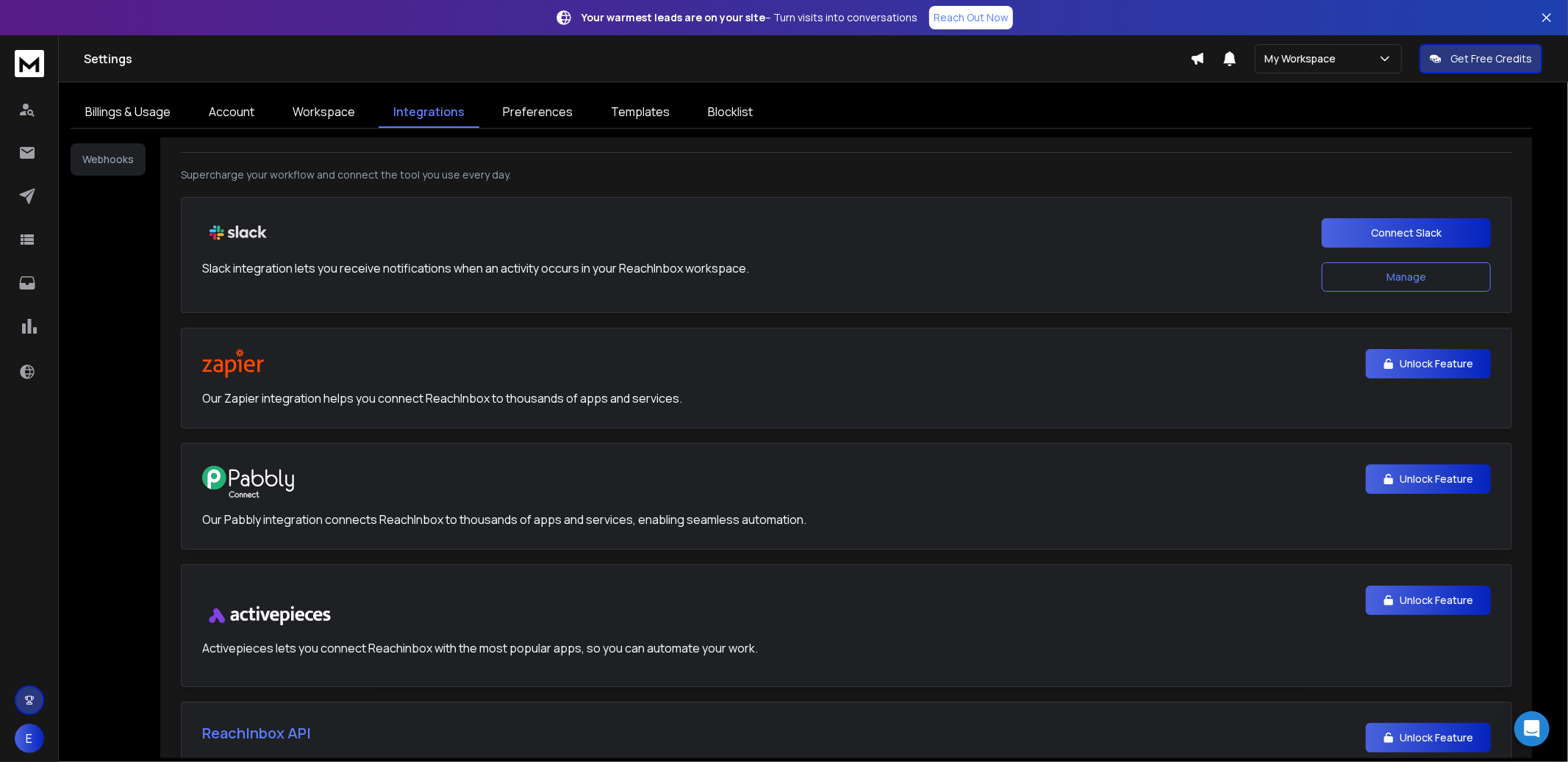
scroll to position [133, 0]
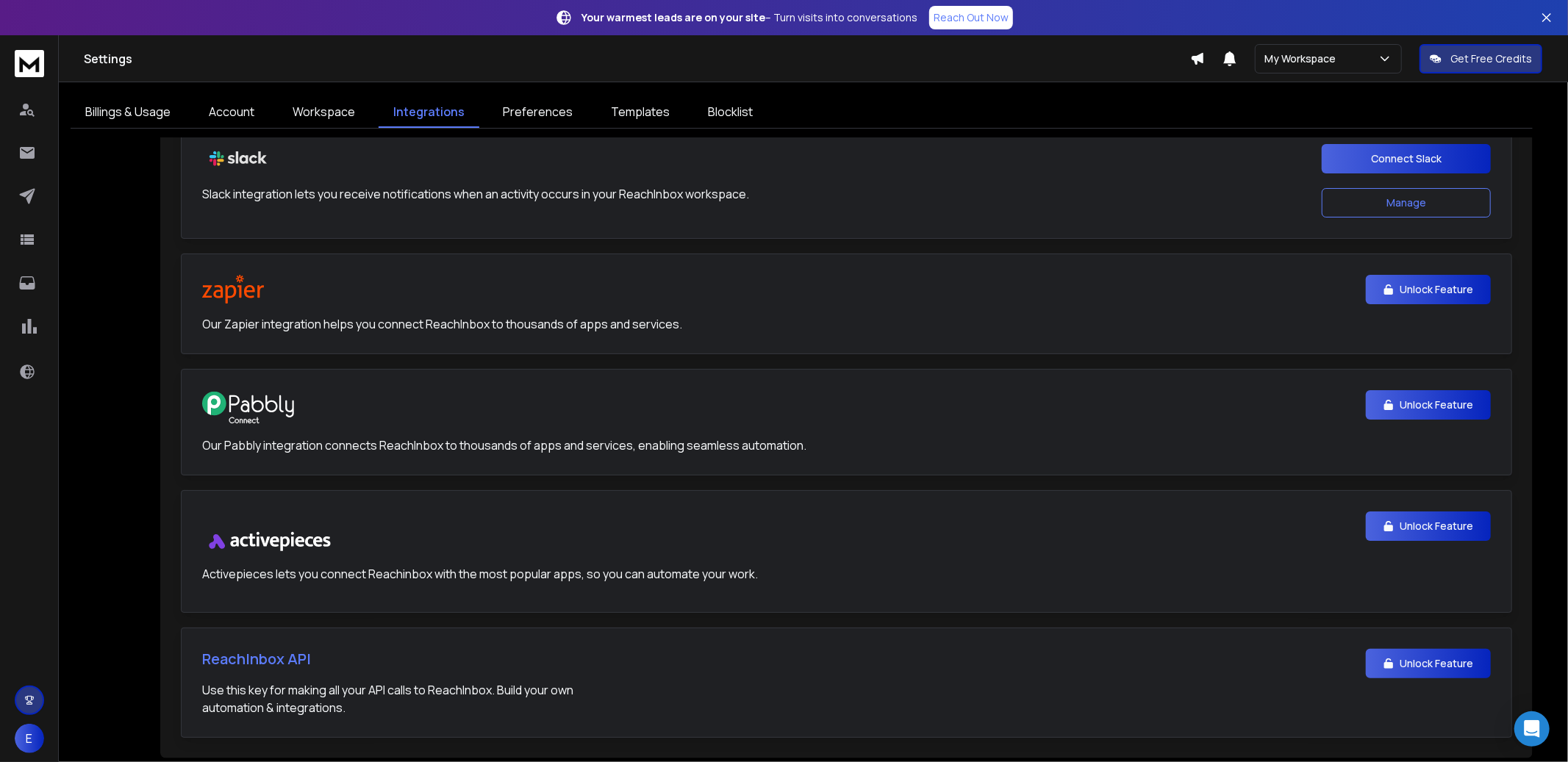
click at [551, 123] on link "Preferences" at bounding box center [538, 112] width 99 height 31
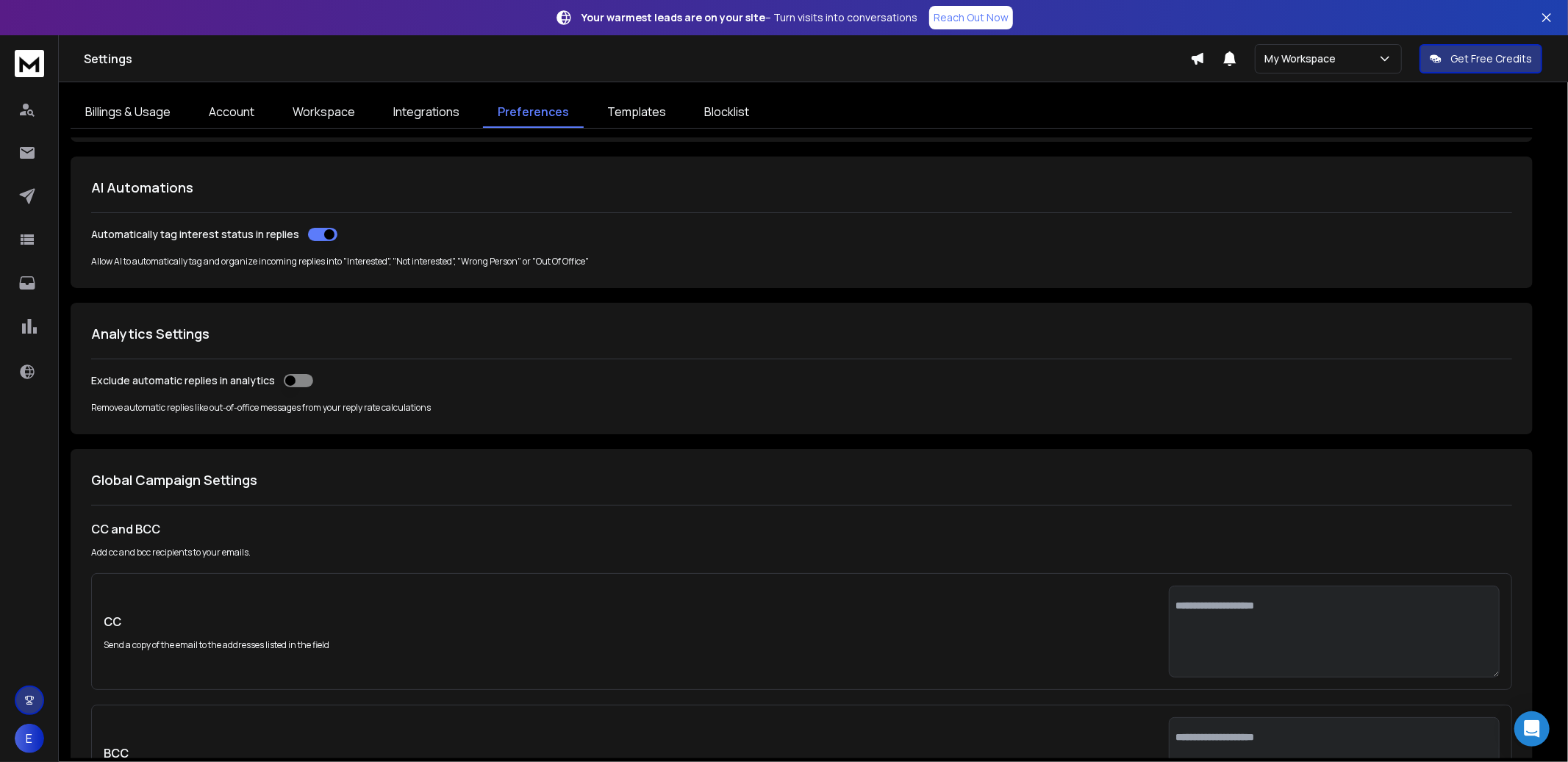
scroll to position [423, 0]
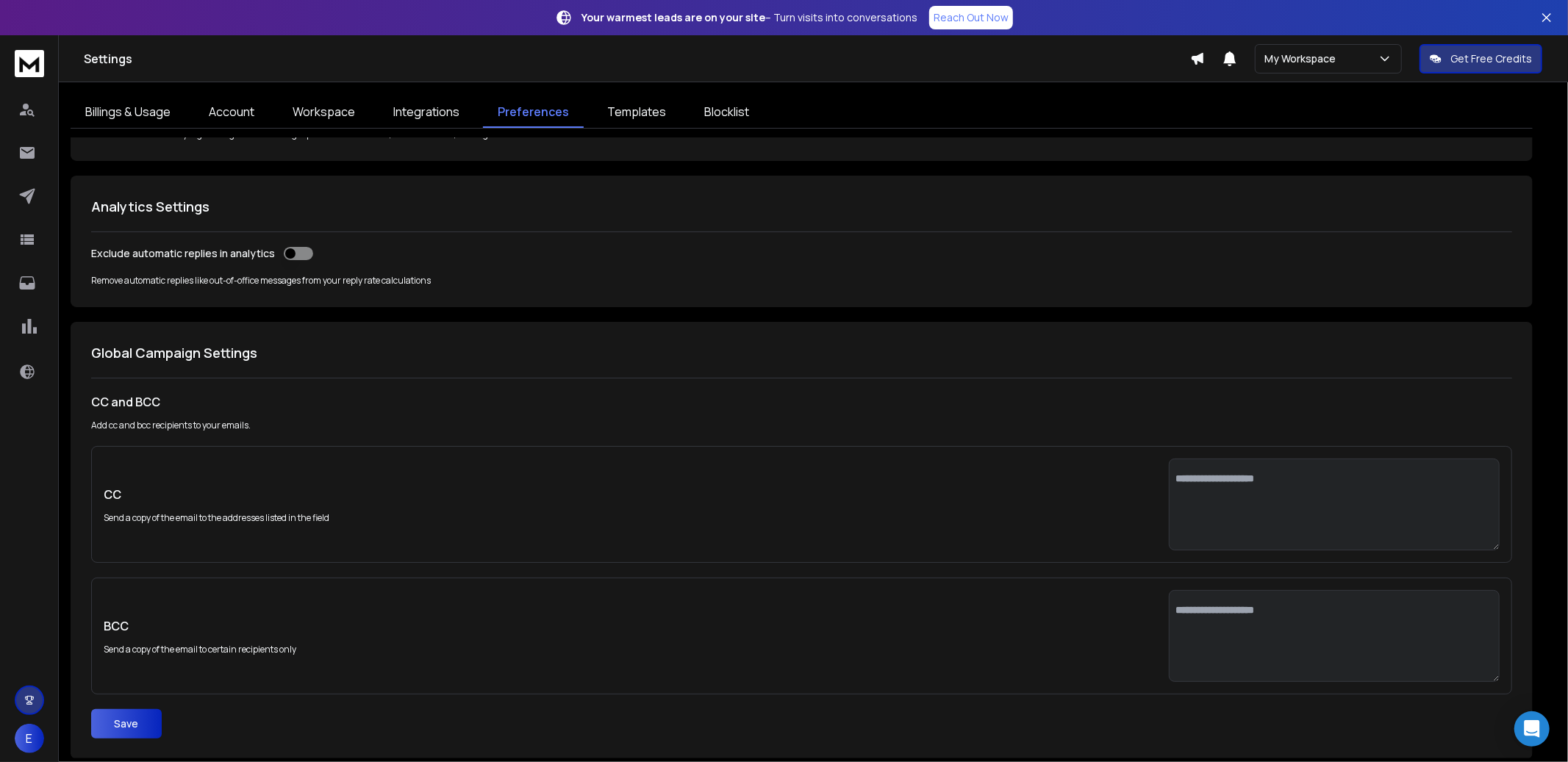
click at [648, 116] on link "Templates" at bounding box center [636, 112] width 88 height 31
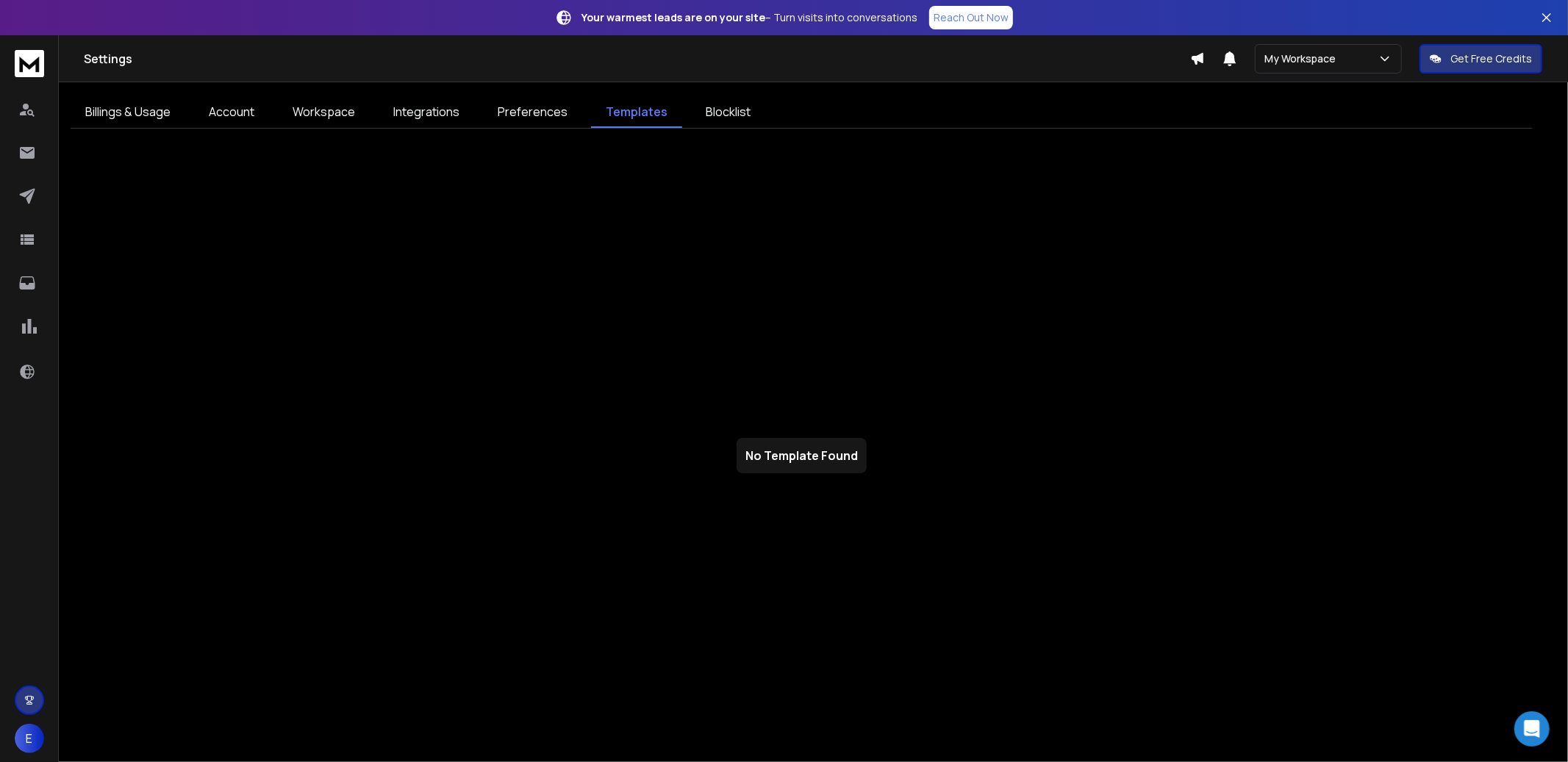
click at [117, 112] on link "Billings & Usage" at bounding box center [128, 112] width 115 height 31
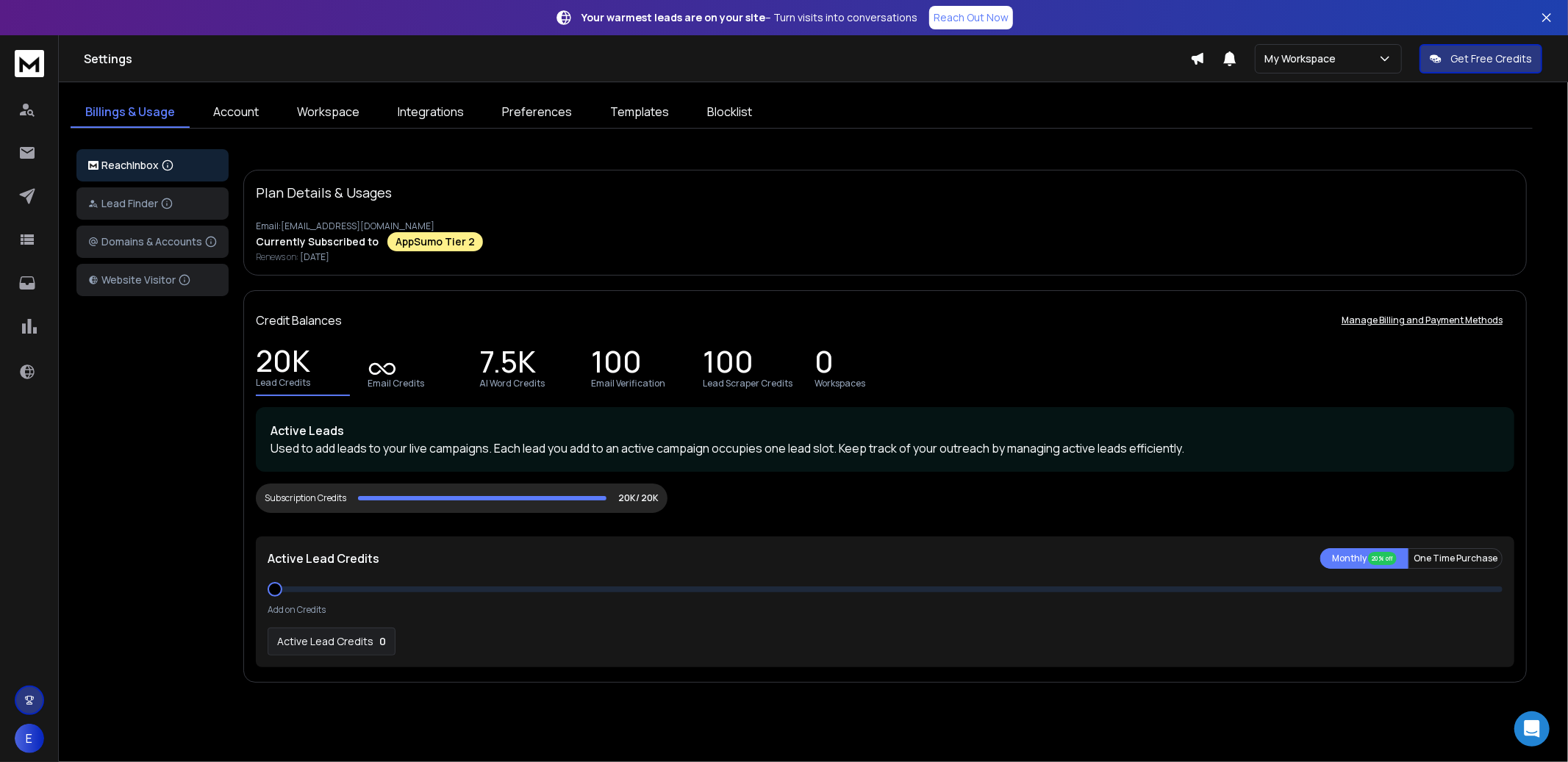
click at [1447, 317] on p "Manage Billing and Payment Methods" at bounding box center [1422, 320] width 161 height 12
click at [28, 233] on icon at bounding box center [26, 239] width 17 height 17
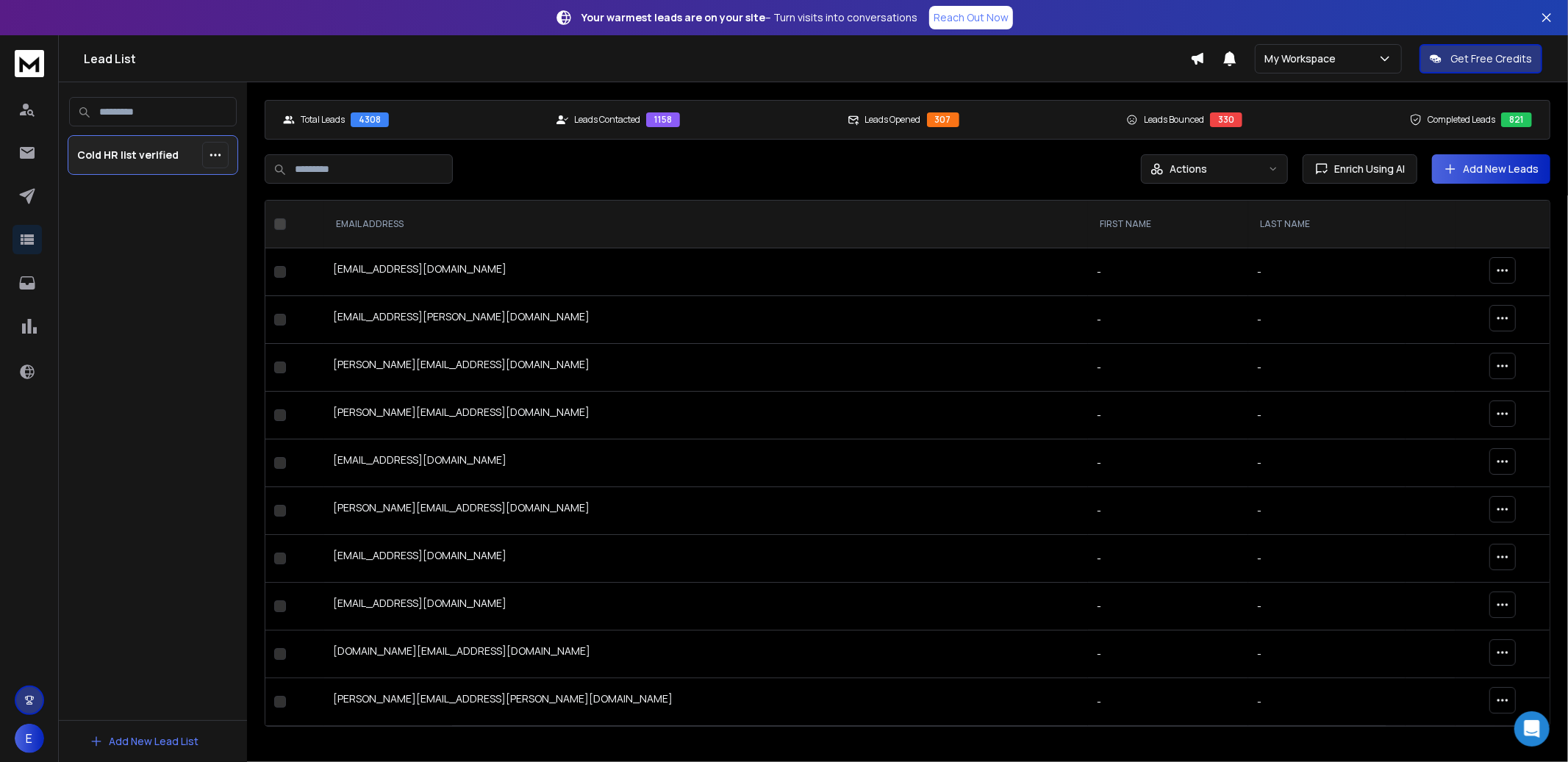
click at [1202, 119] on p "Leads Bounced" at bounding box center [1174, 119] width 60 height 12
click at [1224, 117] on div "330" at bounding box center [1225, 119] width 32 height 15
click at [1239, 165] on div "Actions" at bounding box center [1206, 169] width 112 height 15
click at [996, 169] on div "Actions Enrich Using AI Add New Leads" at bounding box center [907, 169] width 1286 height 29
click at [207, 161] on button "button" at bounding box center [215, 155] width 26 height 26
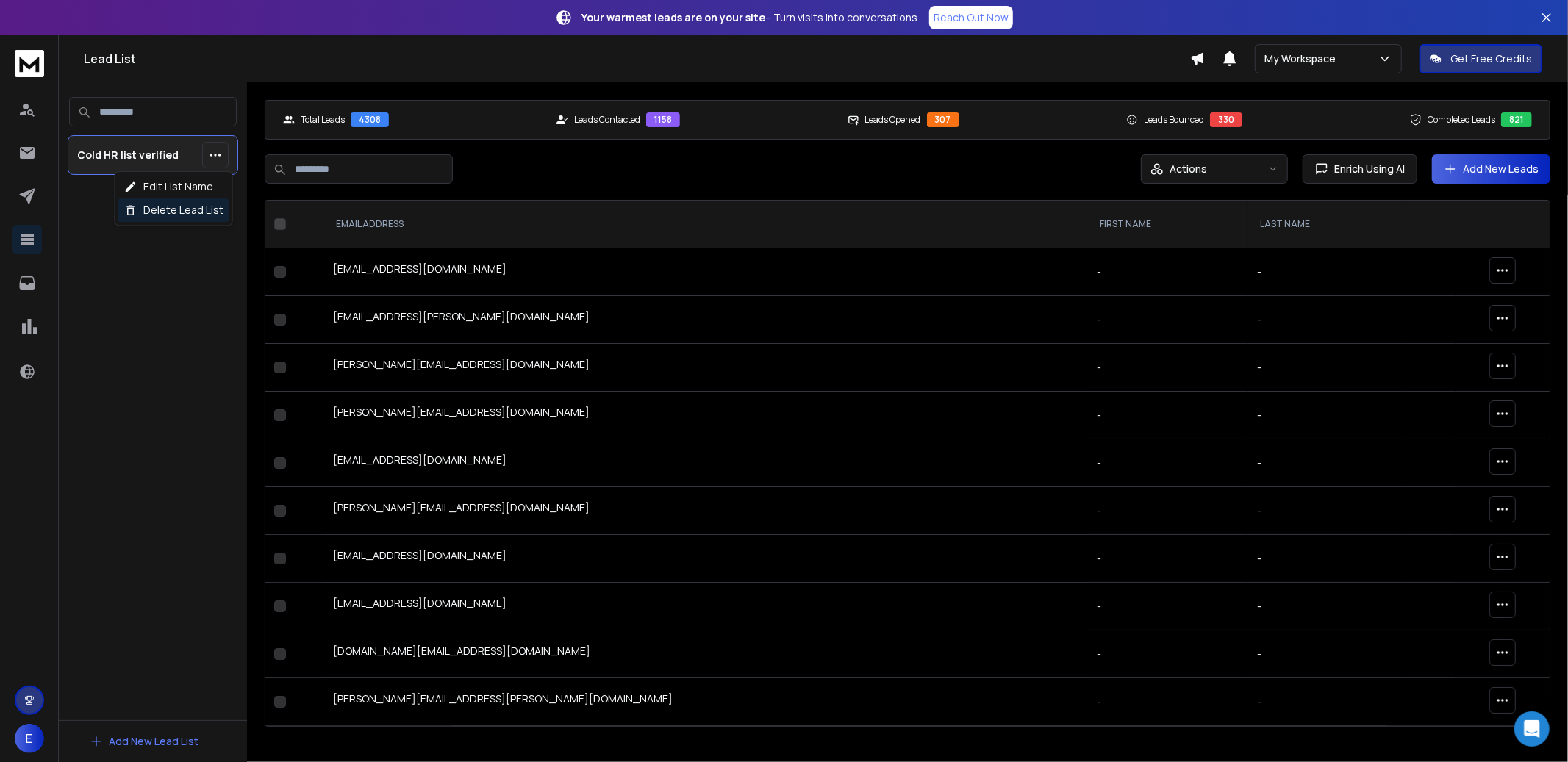
click at [166, 306] on div "Cold HR list verified" at bounding box center [153, 418] width 188 height 568
click at [1183, 186] on div "Total Leads 4308 Leads Contacted 1158 Leads Opened 307 Leads Bounced 330 Comple…" at bounding box center [907, 139] width 1321 height 113
click at [1191, 180] on button "Actions" at bounding box center [1214, 169] width 147 height 29
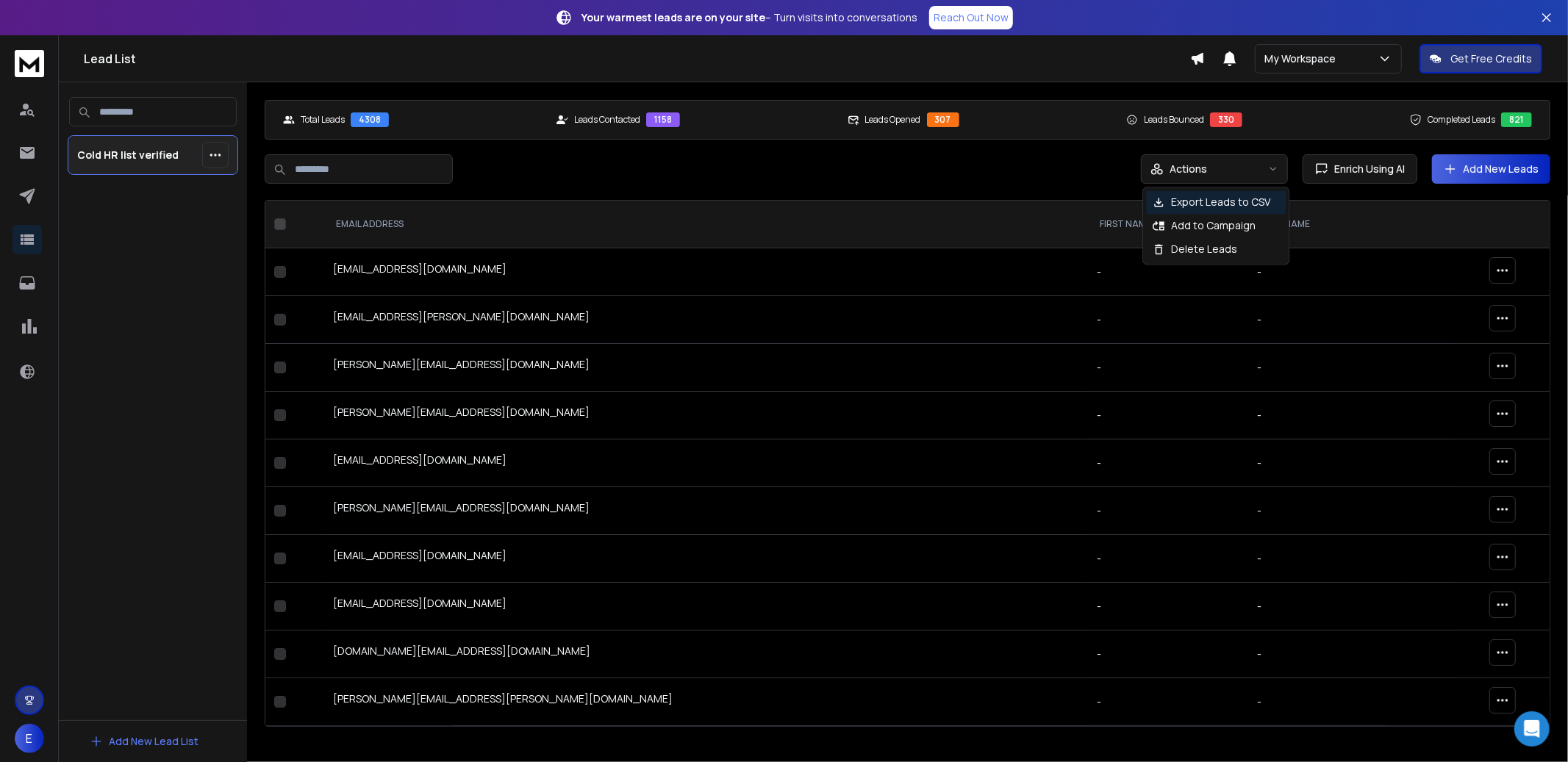
click at [1211, 200] on p "Export Leads to CSV" at bounding box center [1221, 202] width 99 height 15
click at [26, 156] on icon at bounding box center [27, 152] width 15 height 12
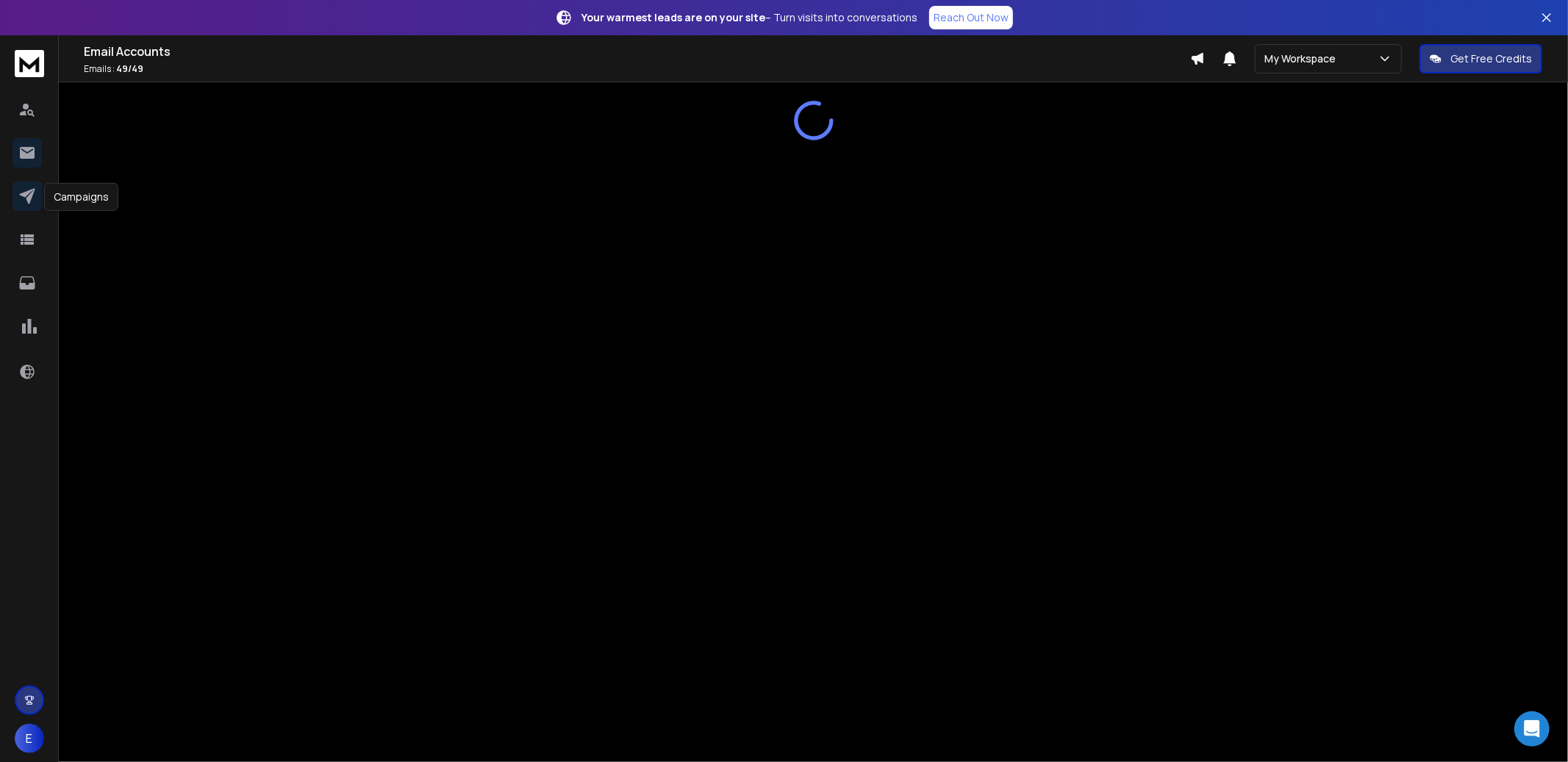
click at [29, 203] on icon at bounding box center [26, 195] width 15 height 15
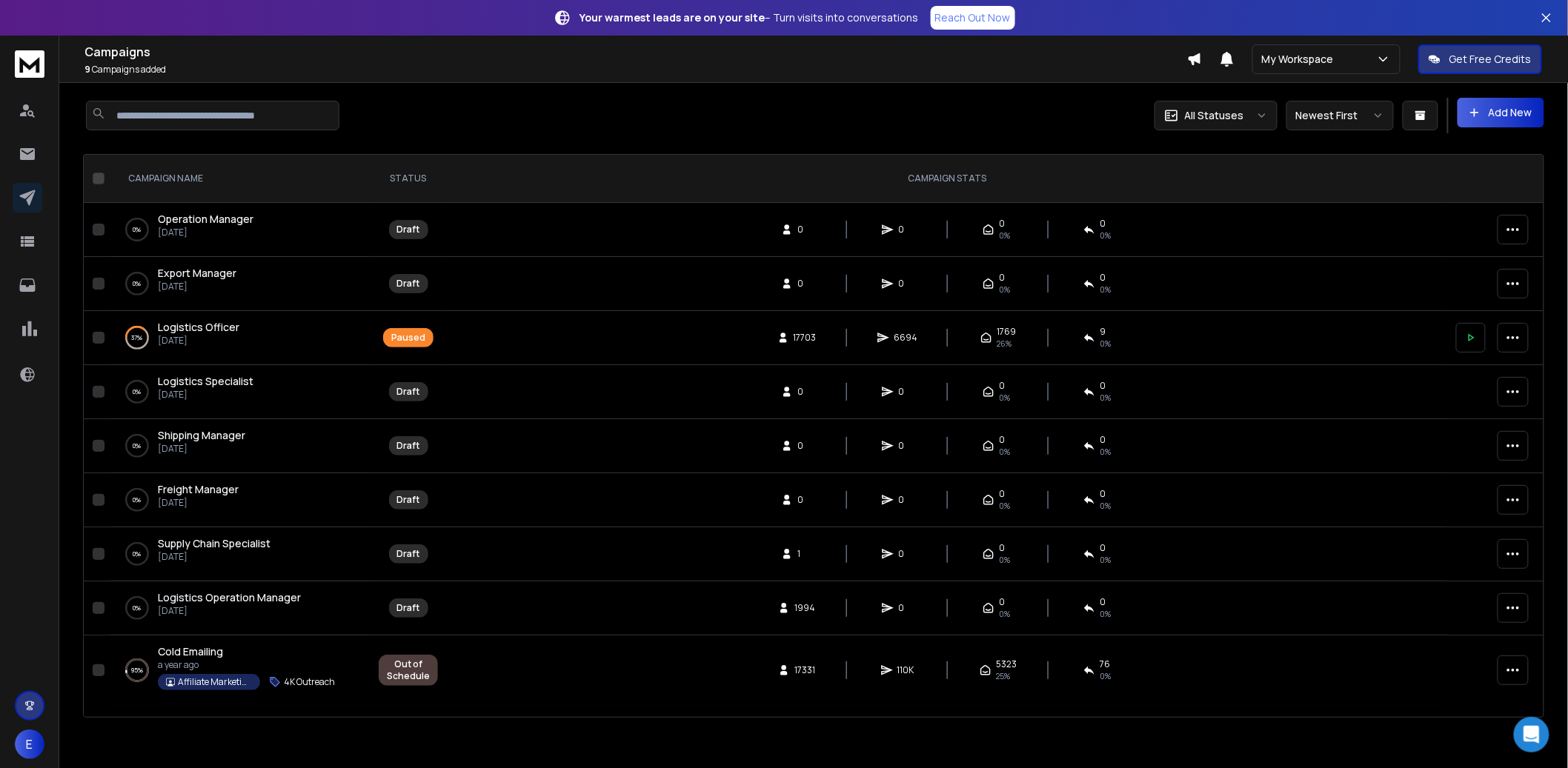
click at [194, 656] on span "Cold Emailing" at bounding box center [190, 651] width 65 height 14
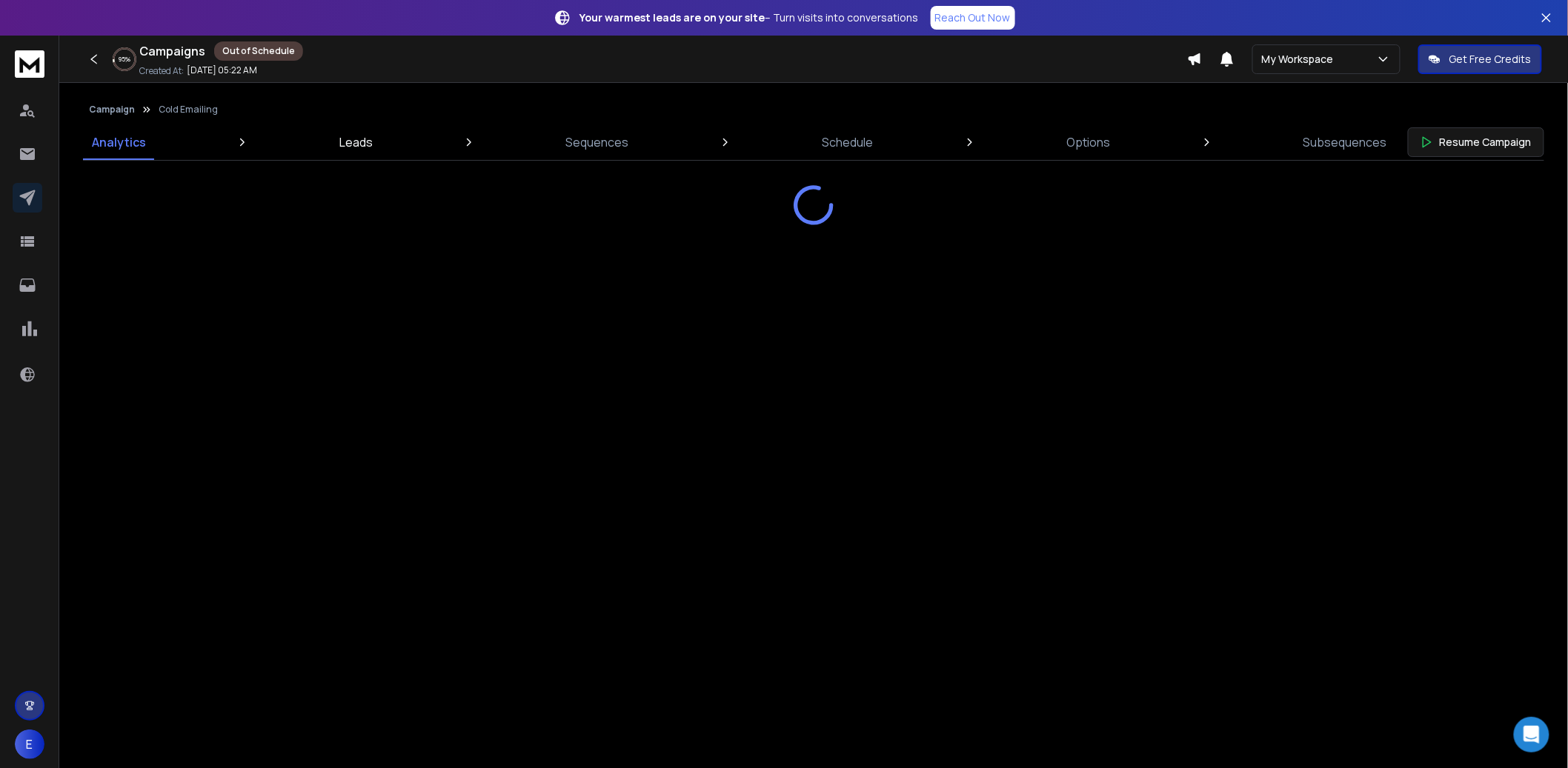
click at [367, 141] on p "Leads" at bounding box center [355, 141] width 33 height 17
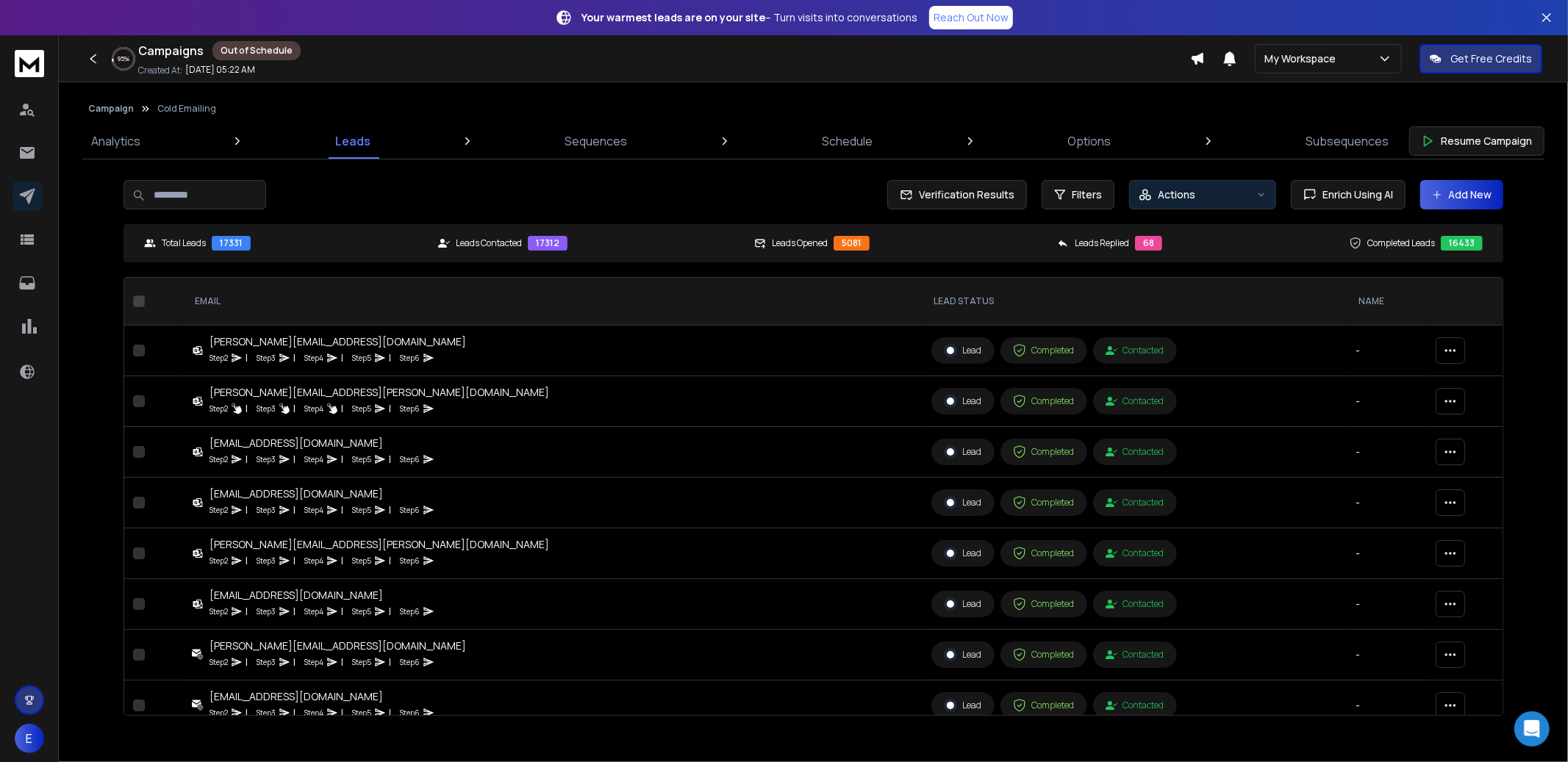
click at [1264, 200] on icon "button" at bounding box center [1261, 194] width 10 height 12
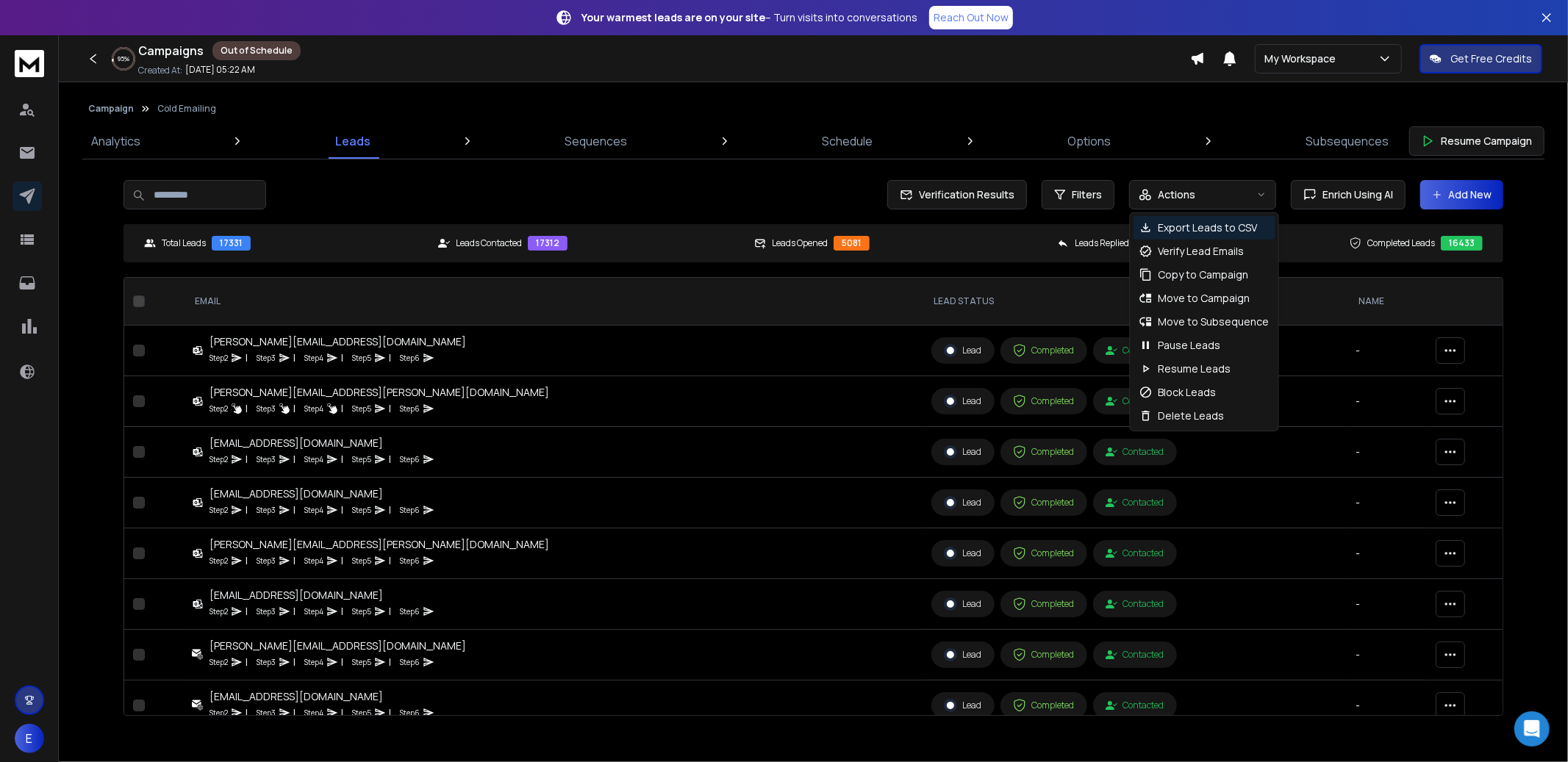
click at [1210, 229] on p "Export Leads to CSV" at bounding box center [1208, 228] width 99 height 15
